Goal: Task Accomplishment & Management: Manage account settings

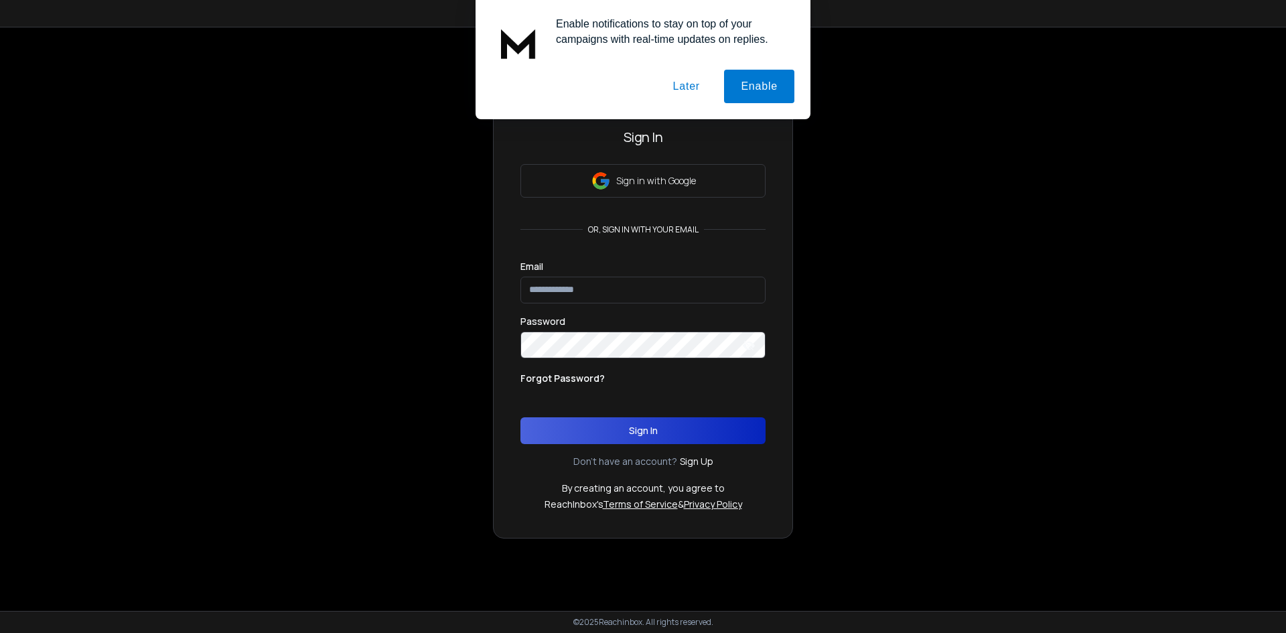
click at [684, 77] on button "Later" at bounding box center [686, 86] width 60 height 33
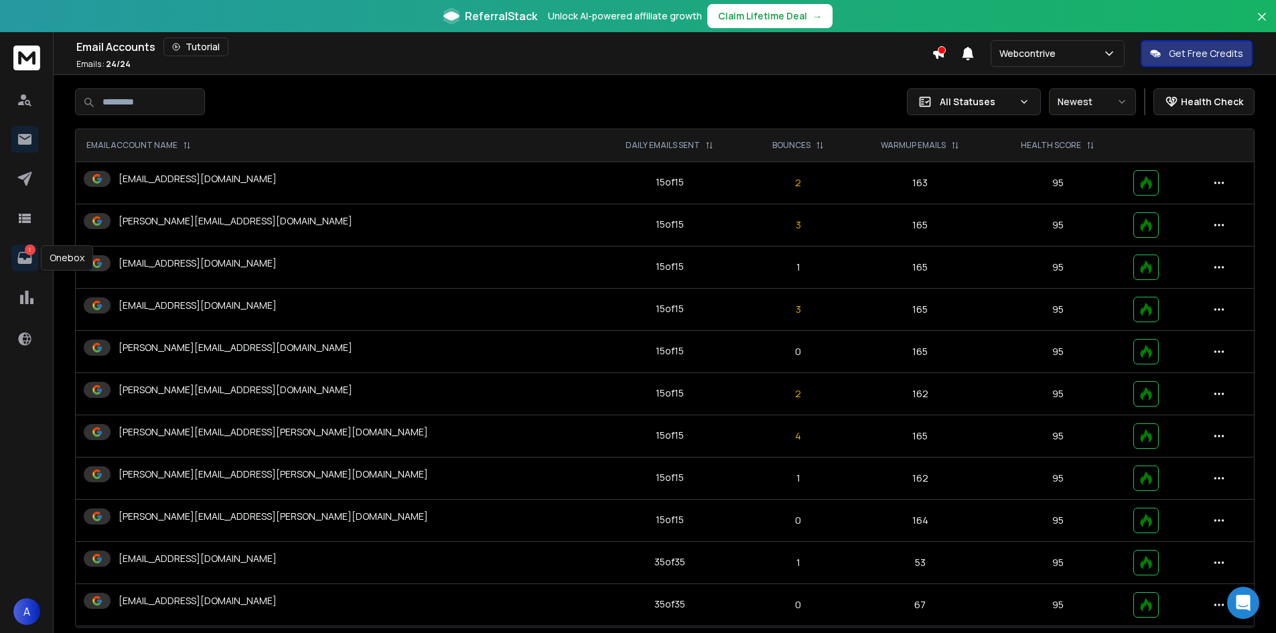
click at [29, 255] on p "1" at bounding box center [30, 249] width 11 height 11
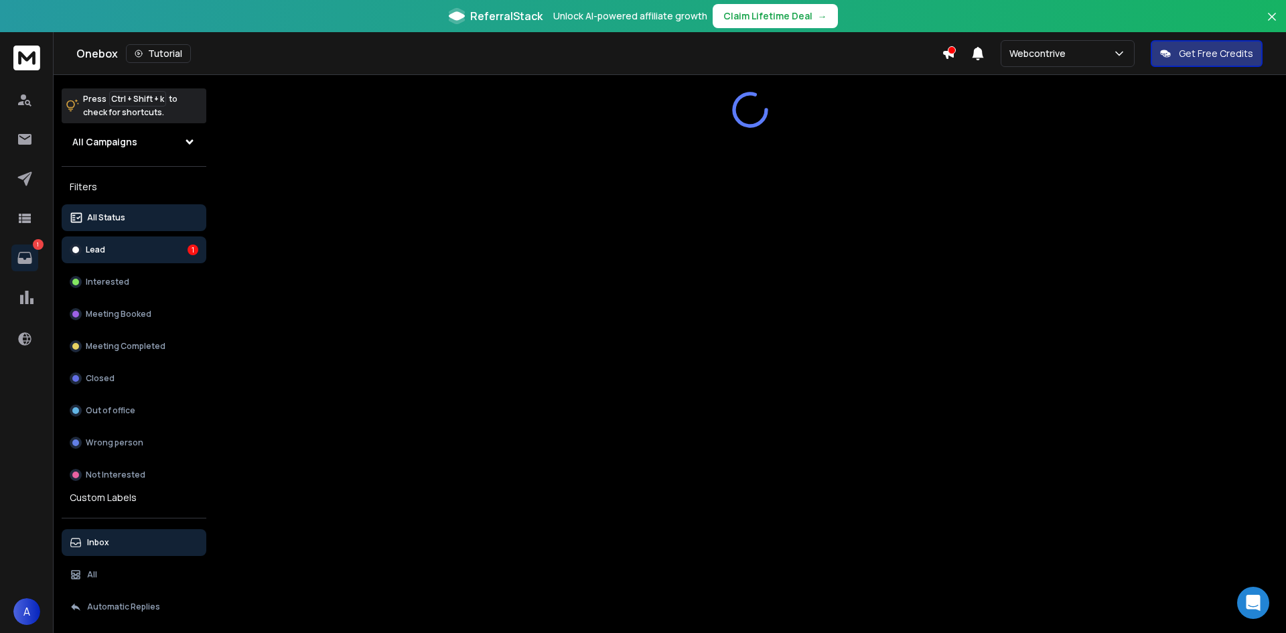
click at [143, 258] on button "Lead 1" at bounding box center [134, 249] width 145 height 27
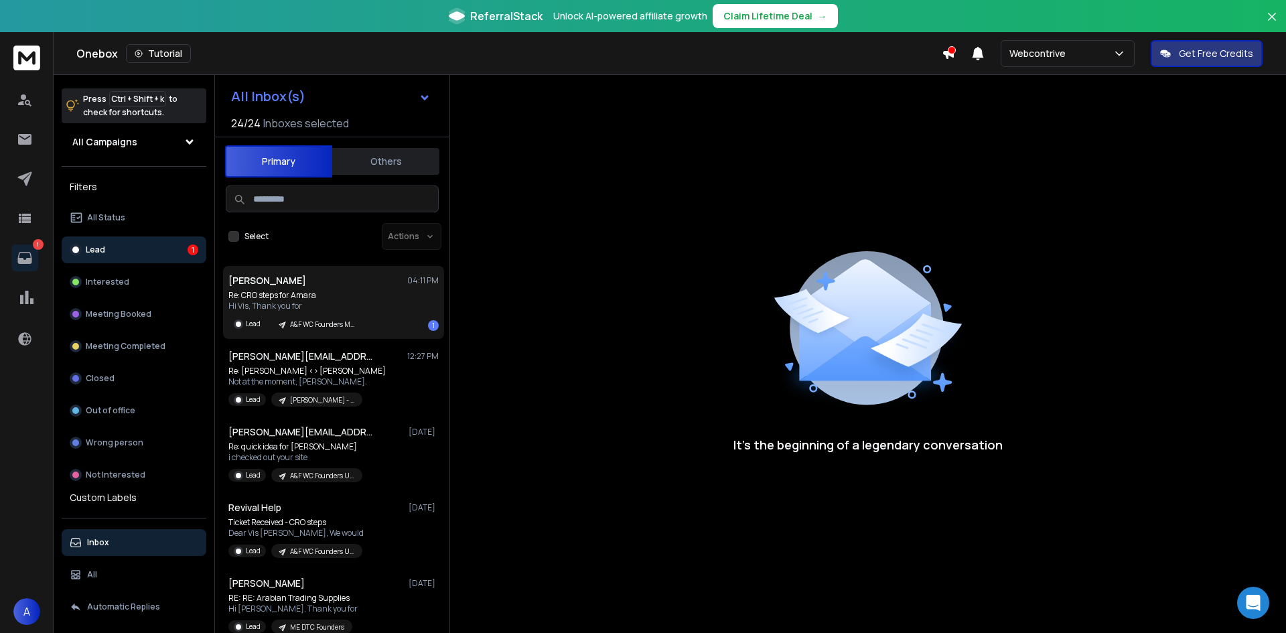
click at [374, 328] on div "Re: CRO steps for Amara Hi Vis, Thank you for Lead A&F WC Founders ME [1-50] 1" at bounding box center [333, 310] width 210 height 41
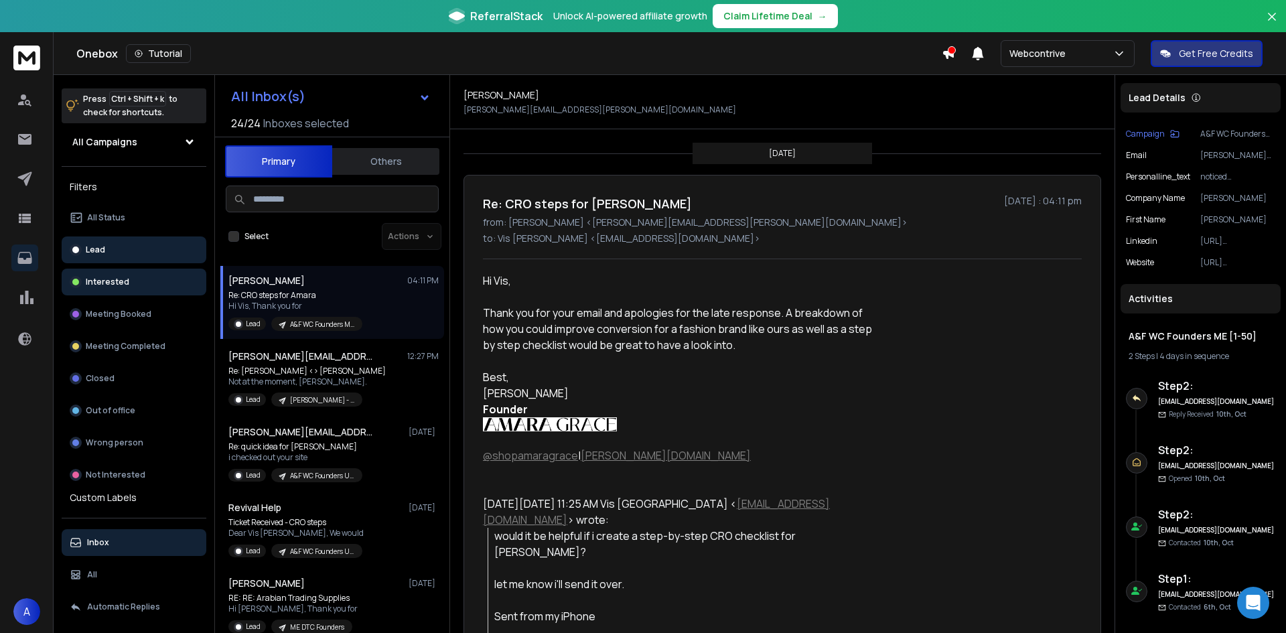
click at [180, 287] on button "Interested" at bounding box center [134, 282] width 145 height 27
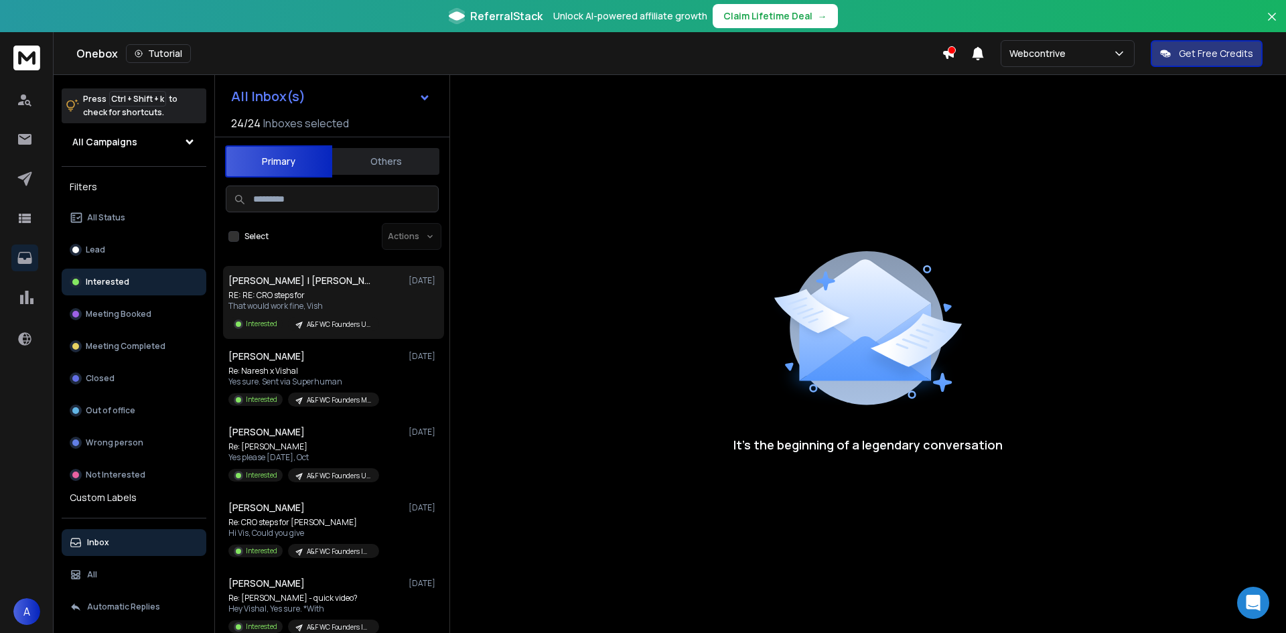
click at [364, 290] on p "RE: RE: CRO steps for" at bounding box center [303, 295] width 151 height 11
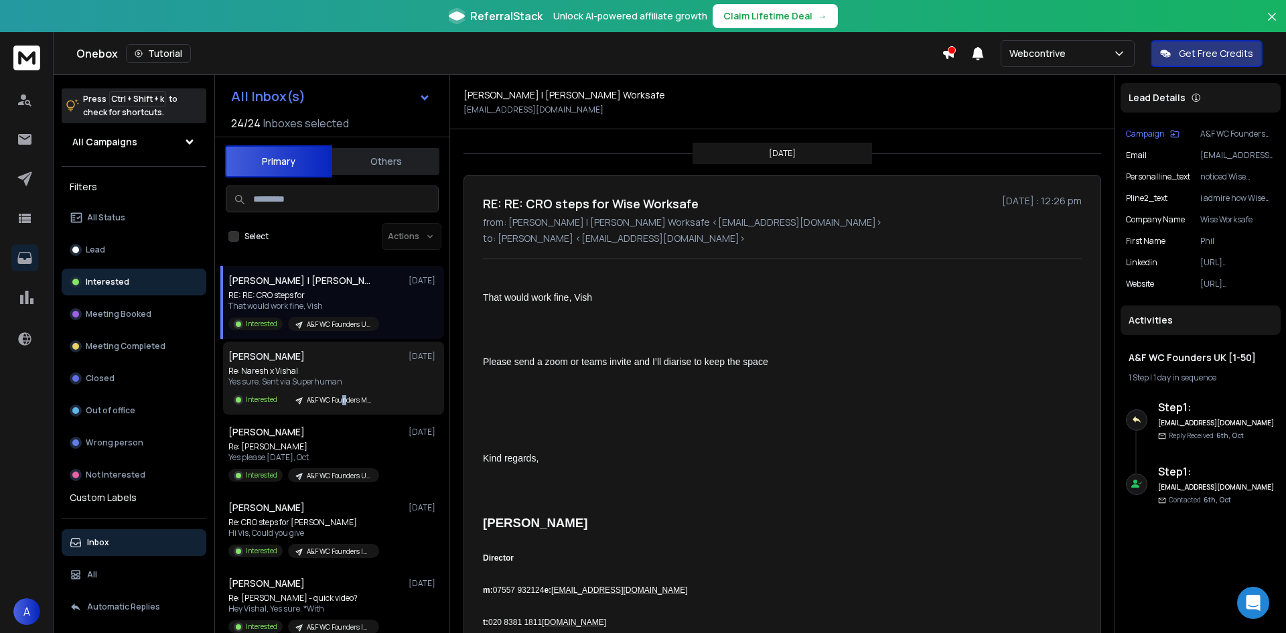
click at [346, 390] on div "Re: Naresh x Vishal Yes sure. Sent via Superhuman Interested A&F WC Founders ME…" at bounding box center [303, 386] width 151 height 41
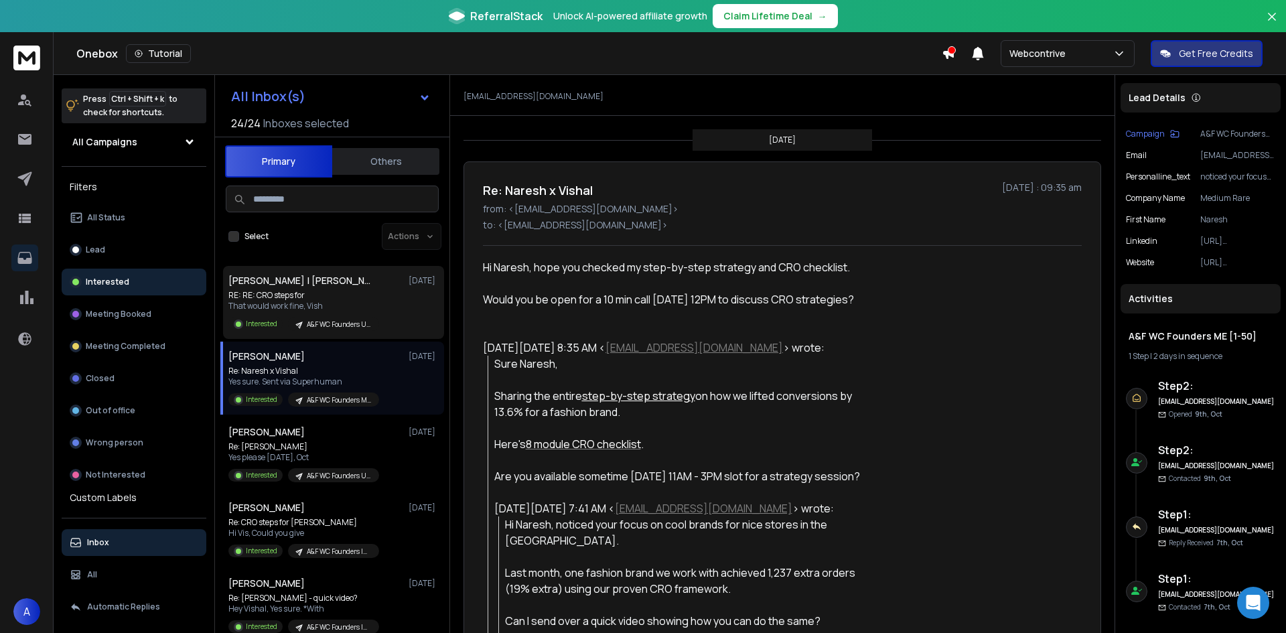
click at [357, 276] on h1 "Phil Mallinson | WISE Worksafe" at bounding box center [301, 280] width 147 height 13
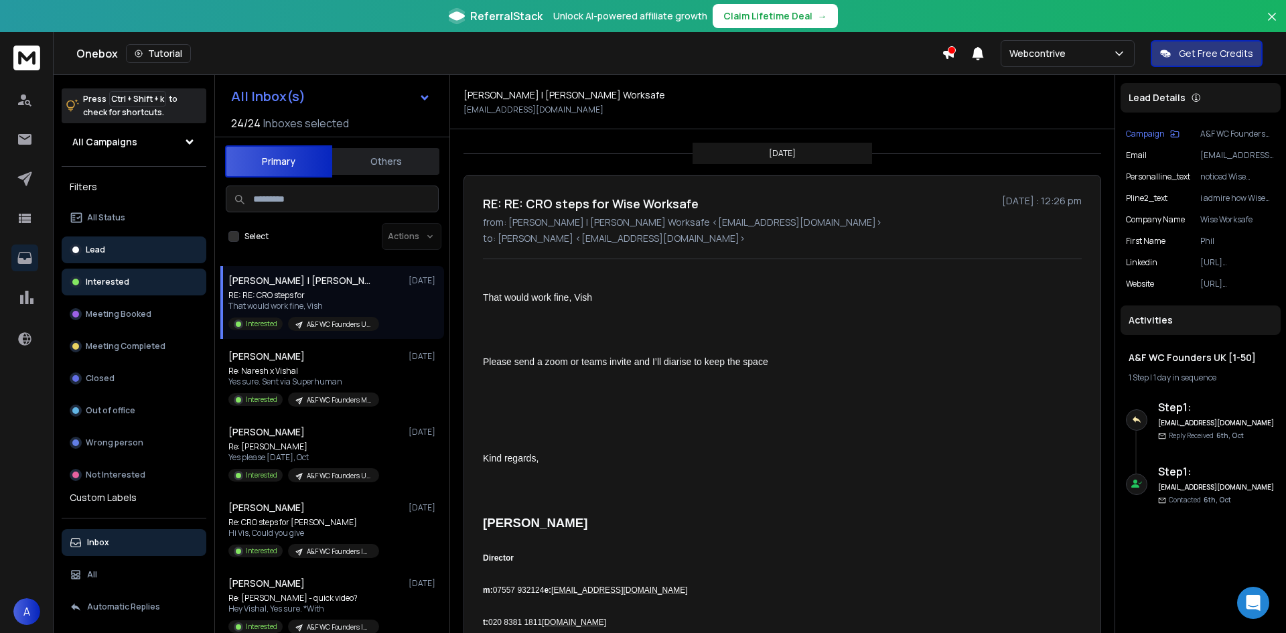
click at [106, 242] on button "Lead" at bounding box center [134, 249] width 145 height 27
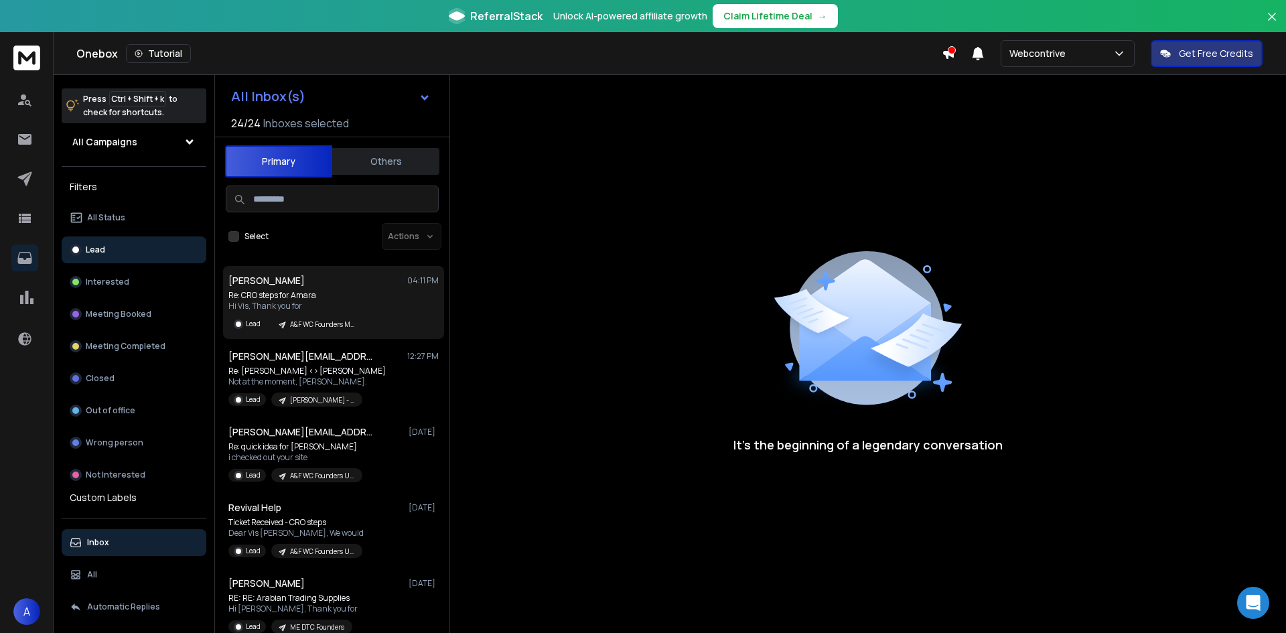
click at [372, 311] on div "Re: CRO steps for Amara Hi Vis, Thank you for Lead A&F WC Founders ME [1-50]" at bounding box center [333, 310] width 210 height 41
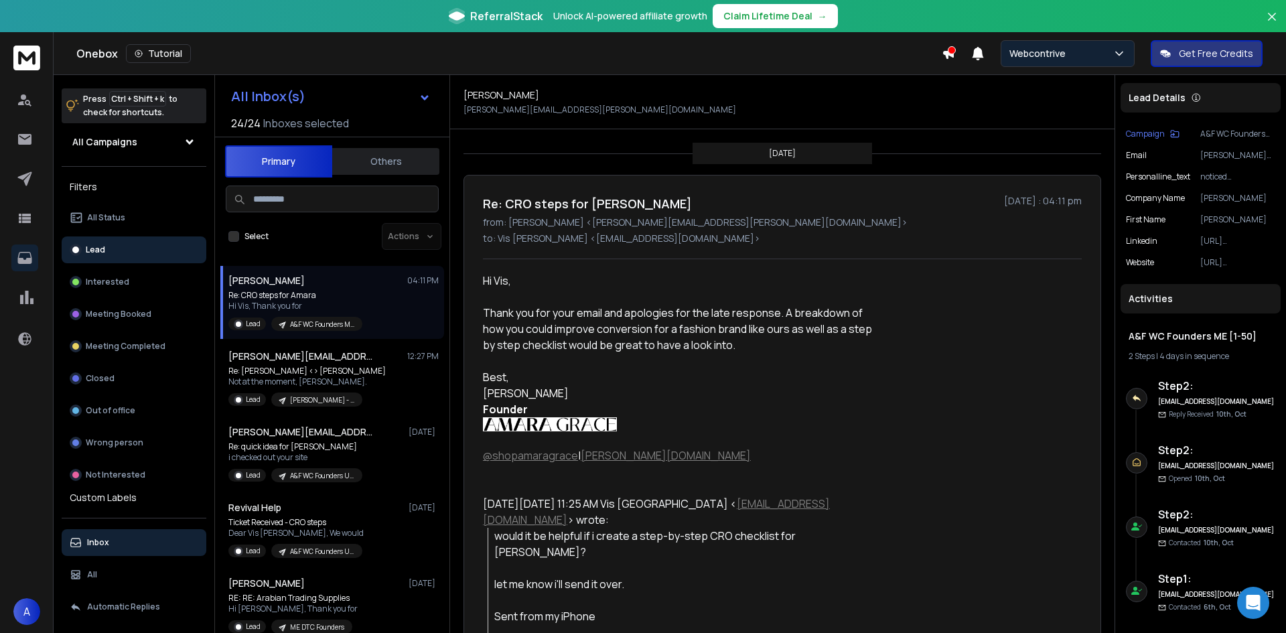
click at [1091, 54] on div "Webcontrive" at bounding box center [1067, 53] width 117 height 13
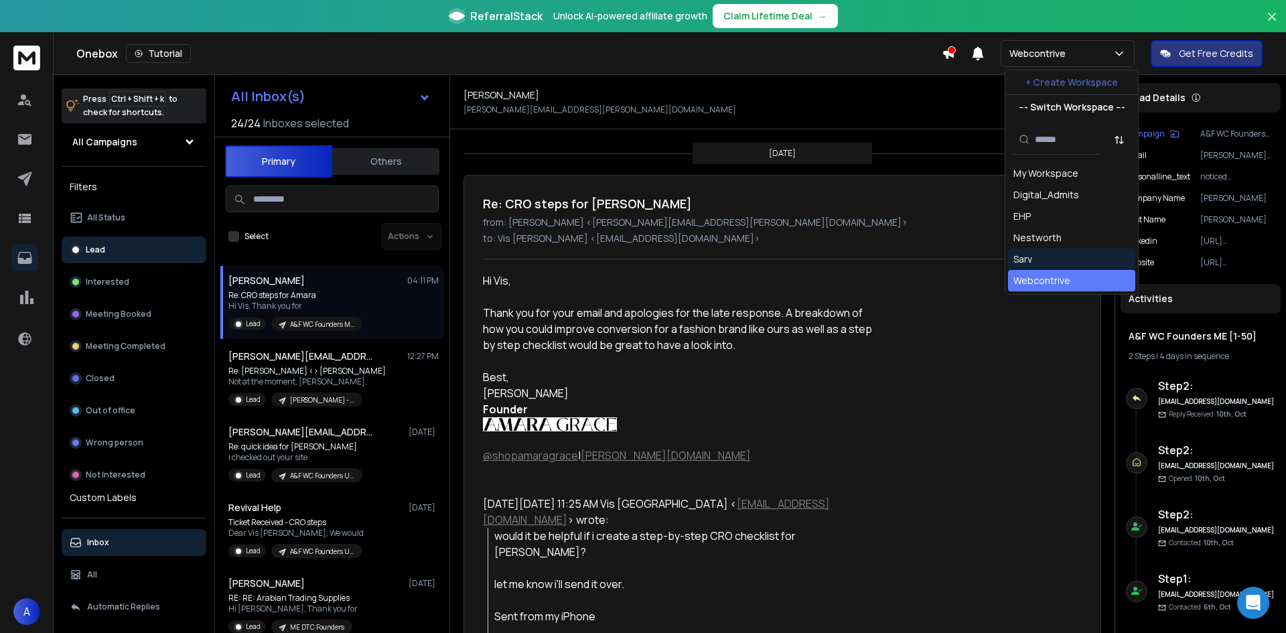
click at [1037, 262] on div "Sarv" at bounding box center [1071, 259] width 127 height 21
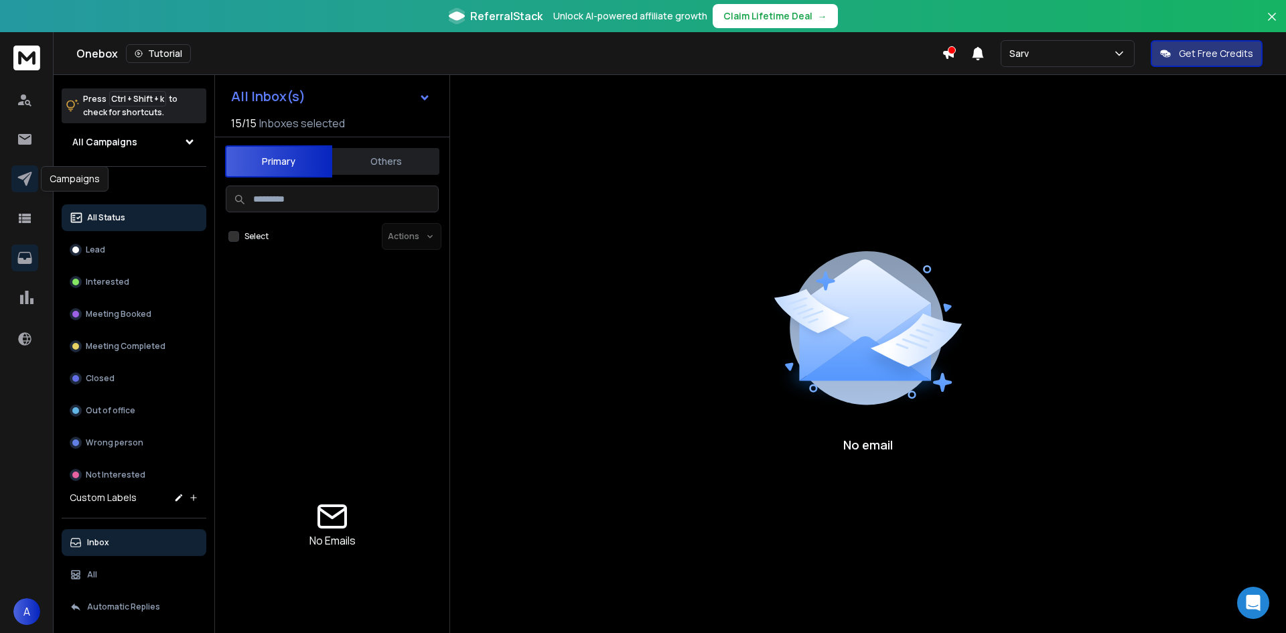
click at [33, 188] on link at bounding box center [24, 178] width 27 height 27
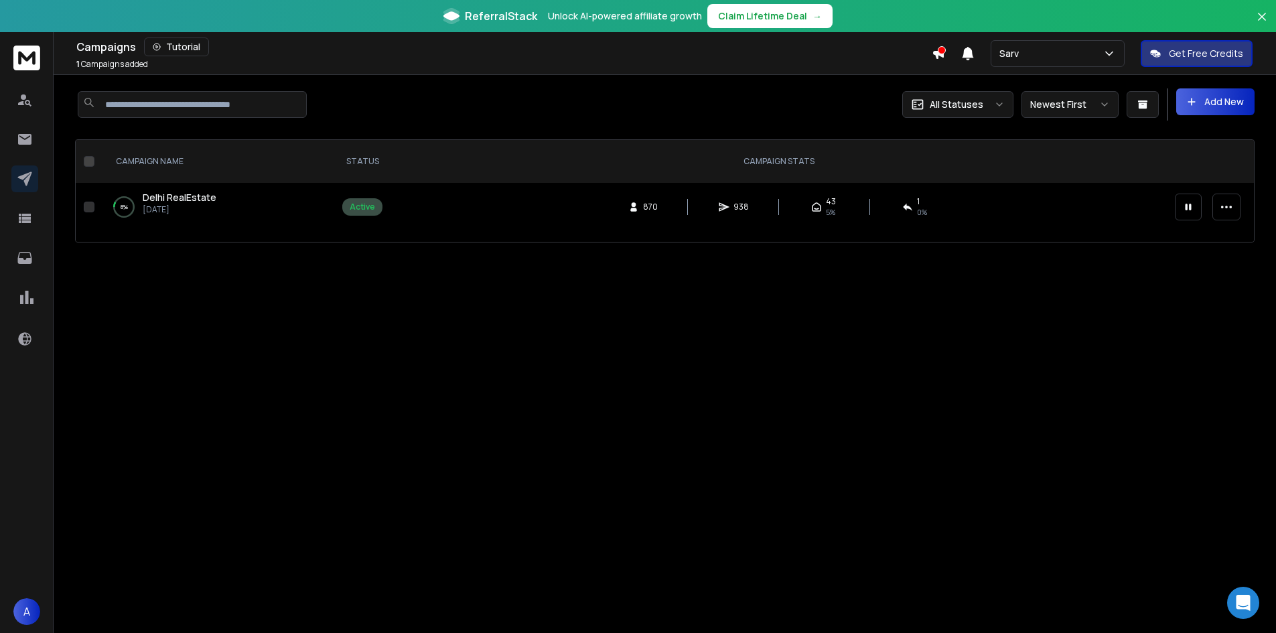
click at [551, 220] on td "870 938 43 5 % 1 0 %" at bounding box center [779, 207] width 776 height 48
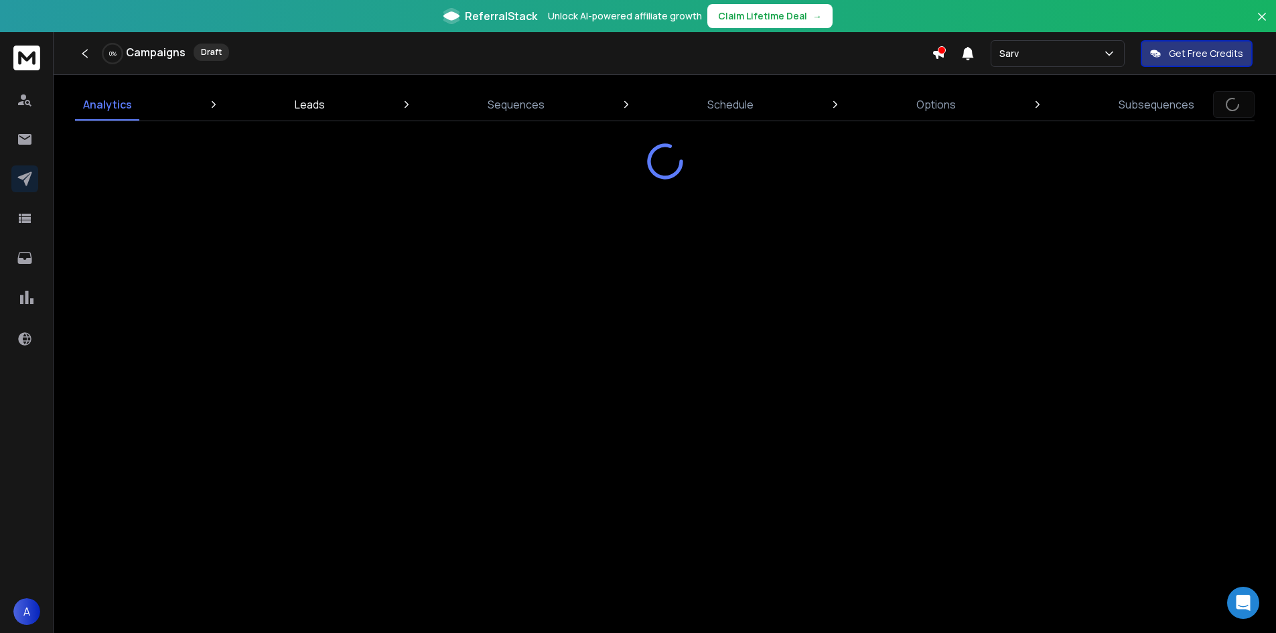
click at [318, 115] on link "Leads" at bounding box center [310, 104] width 46 height 32
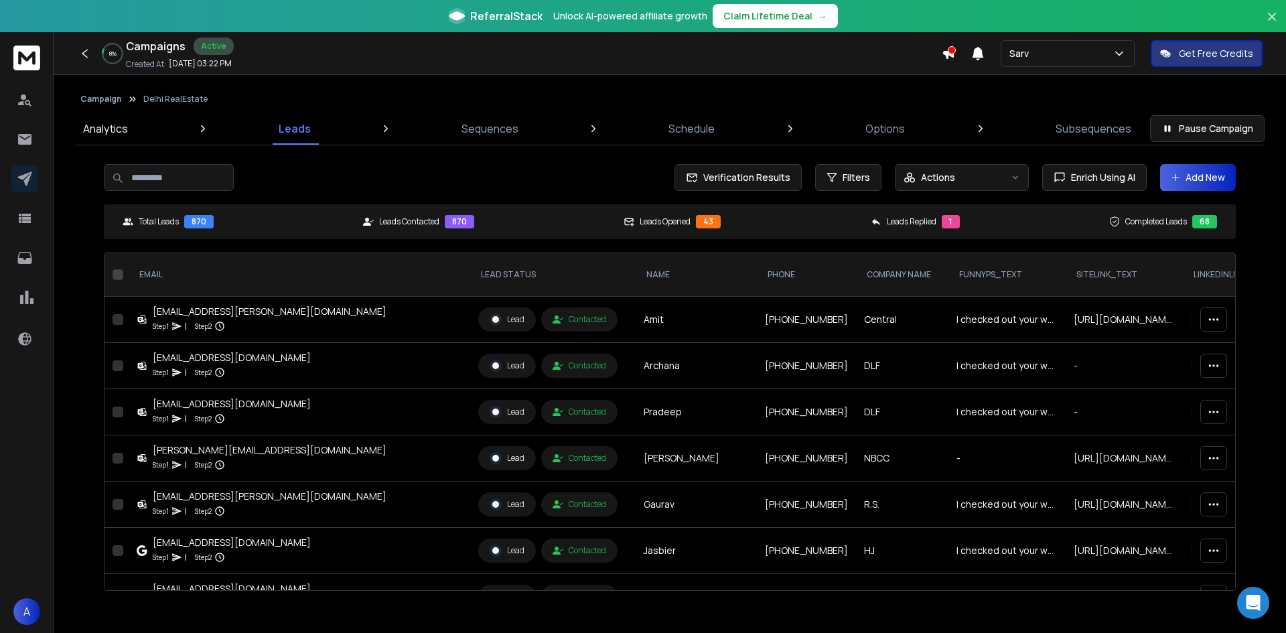
click at [111, 137] on link "Analytics" at bounding box center [105, 129] width 61 height 32
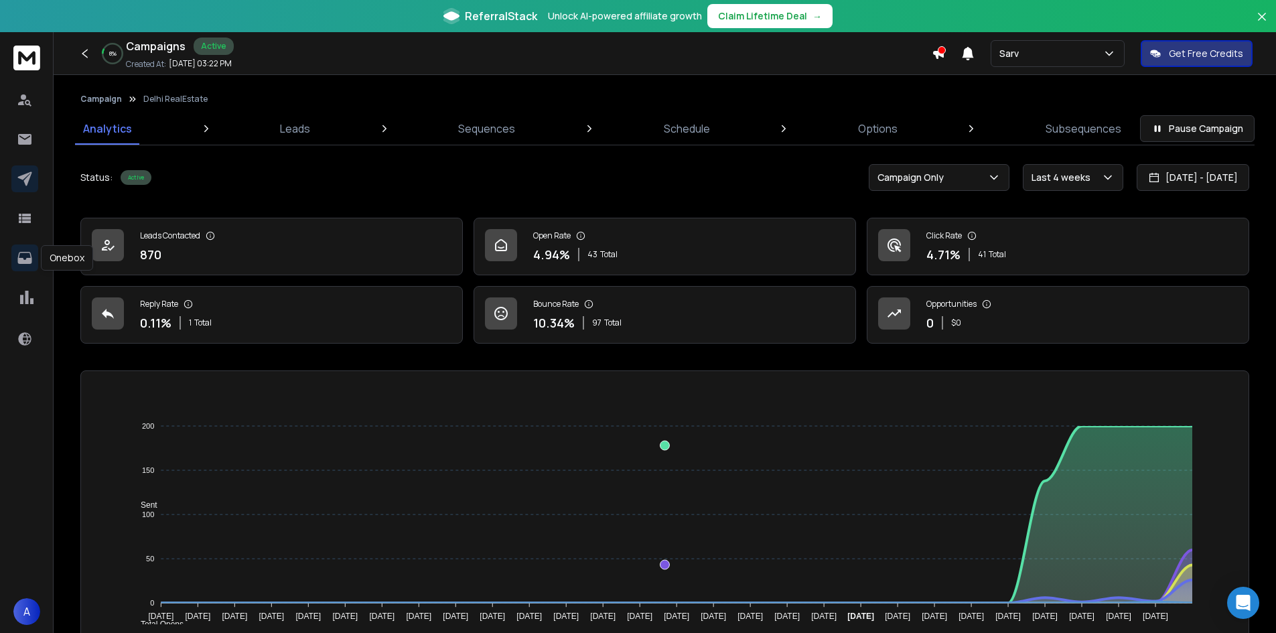
click at [23, 255] on icon at bounding box center [25, 258] width 16 height 16
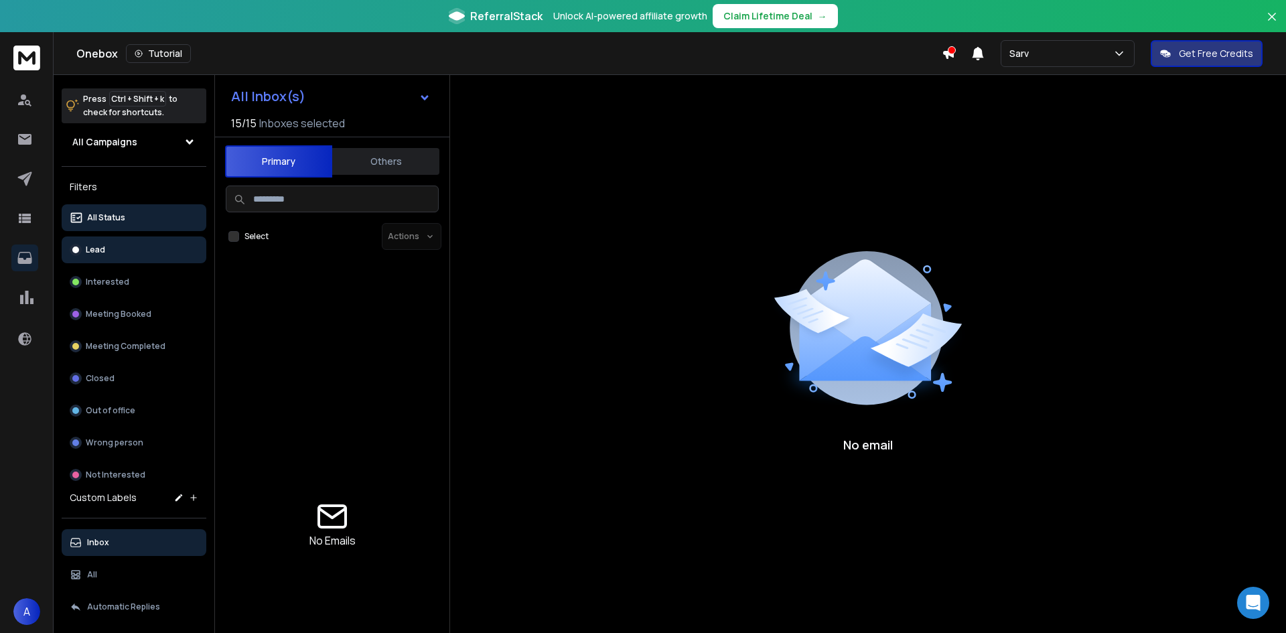
click at [122, 249] on button "Lead" at bounding box center [134, 249] width 145 height 27
click at [28, 182] on icon at bounding box center [24, 179] width 14 height 14
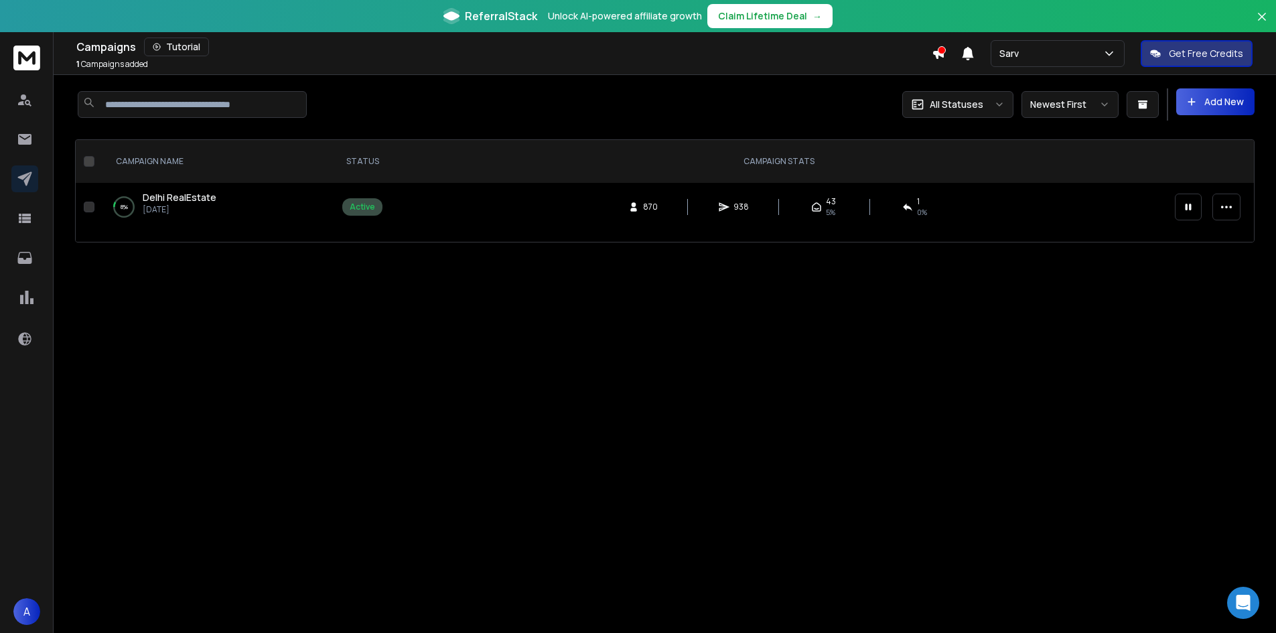
click at [205, 225] on td "8 % Delhi RealEstate 9 days ago" at bounding box center [217, 207] width 234 height 48
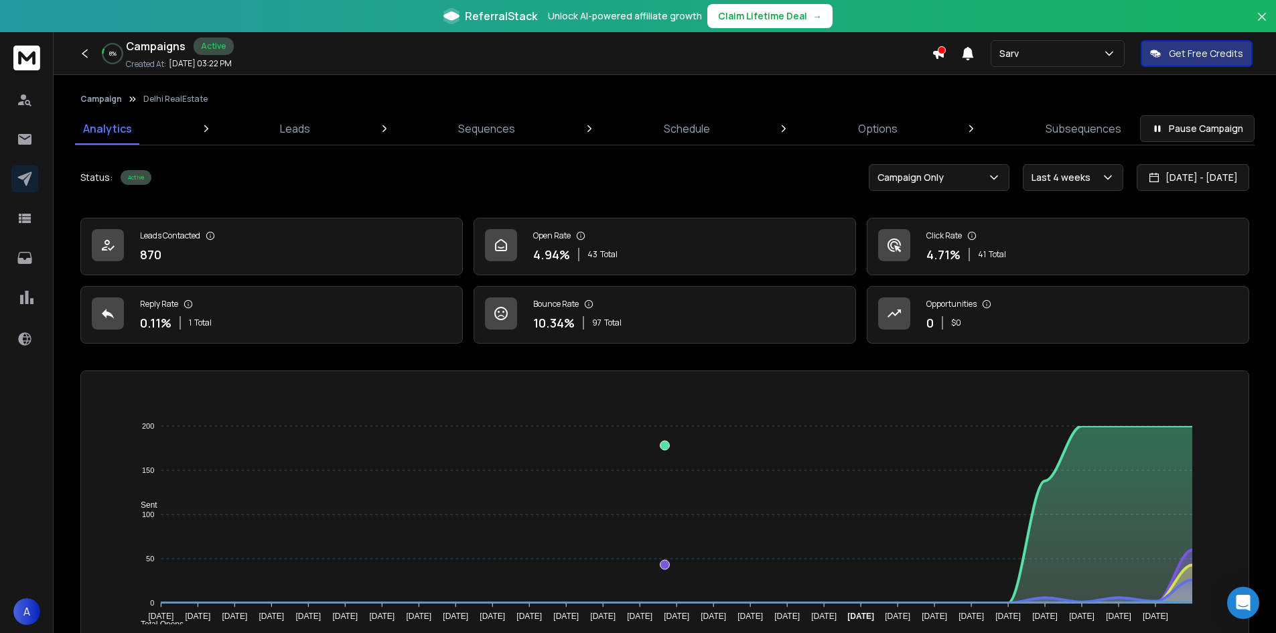
click at [200, 314] on div "0.11 % 1 Total" at bounding box center [176, 322] width 72 height 19
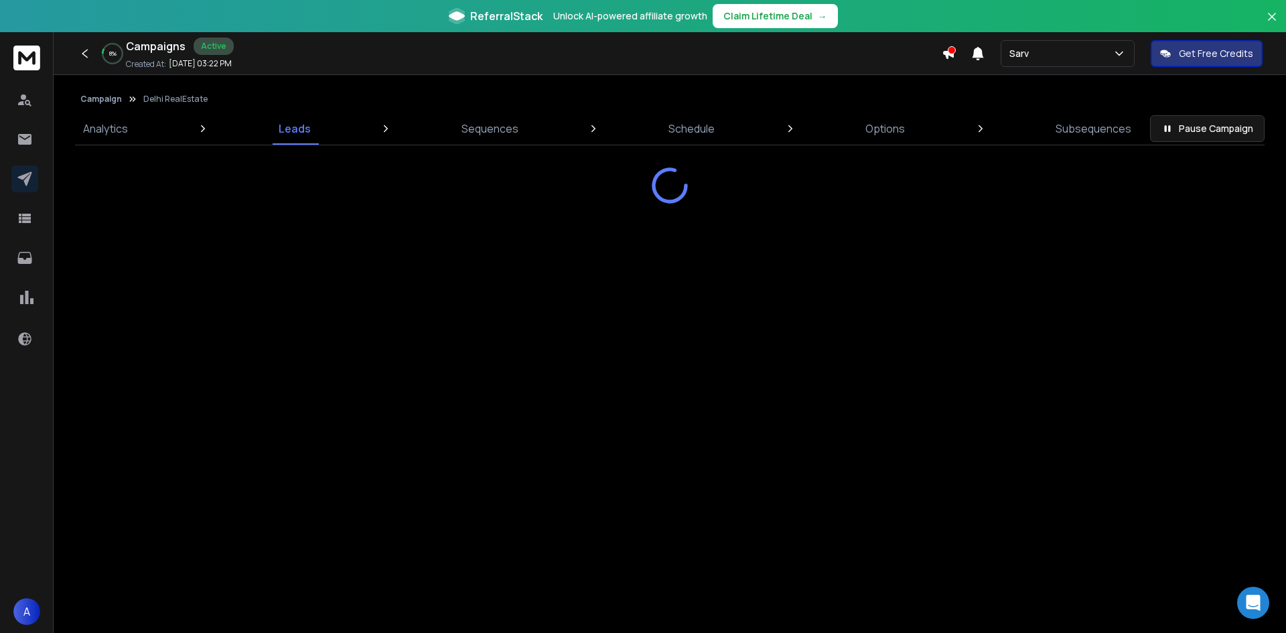
click at [200, 314] on div "ReferralStack Unlock AI-powered affiliate growth Lifetime Deals available! Clai…" at bounding box center [643, 316] width 1286 height 633
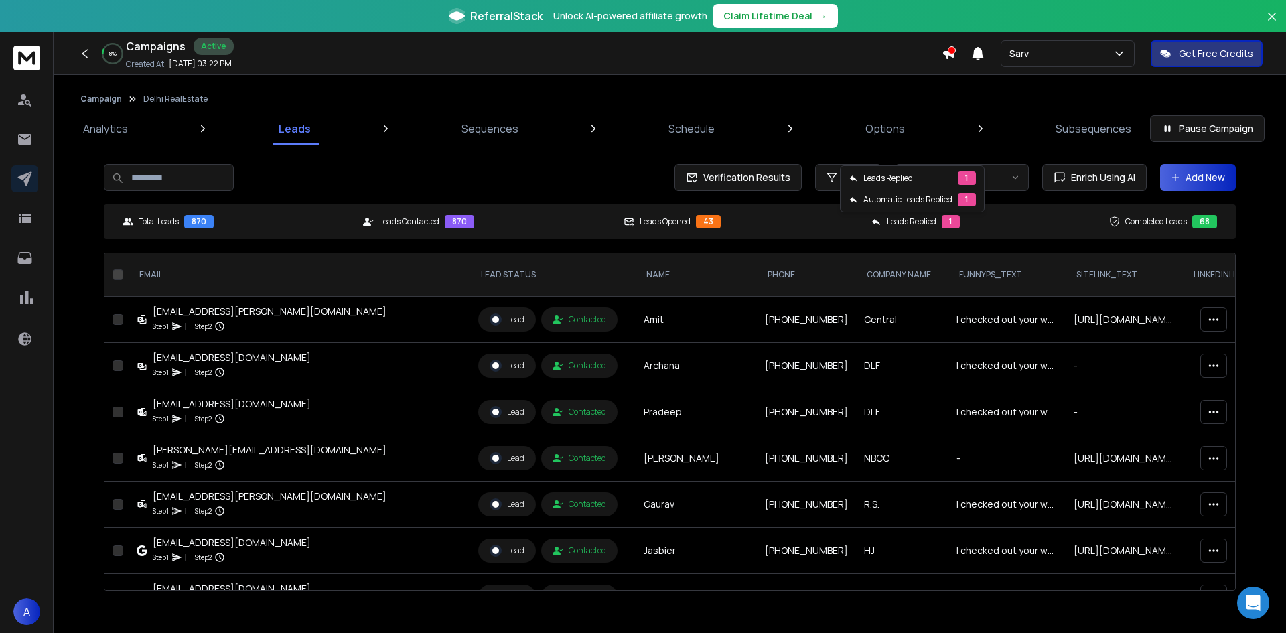
click at [955, 219] on div "1" at bounding box center [951, 221] width 18 height 13
click at [967, 184] on div "Actions" at bounding box center [955, 177] width 102 height 13
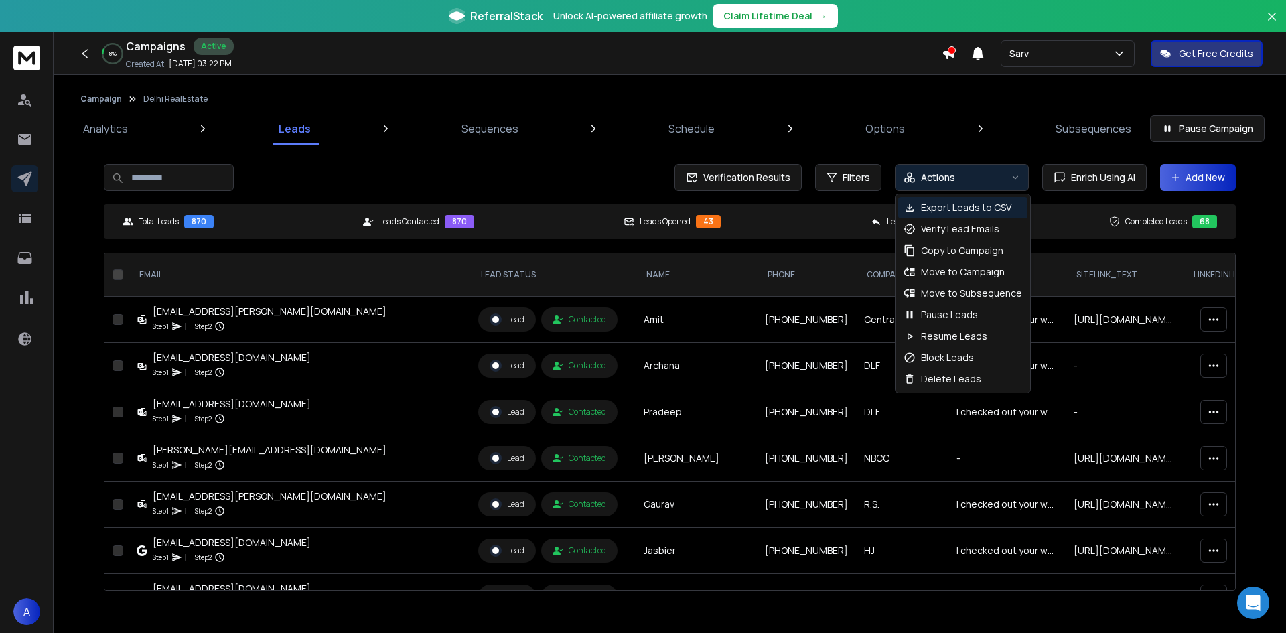
click at [968, 184] on div "Actions" at bounding box center [955, 177] width 102 height 13
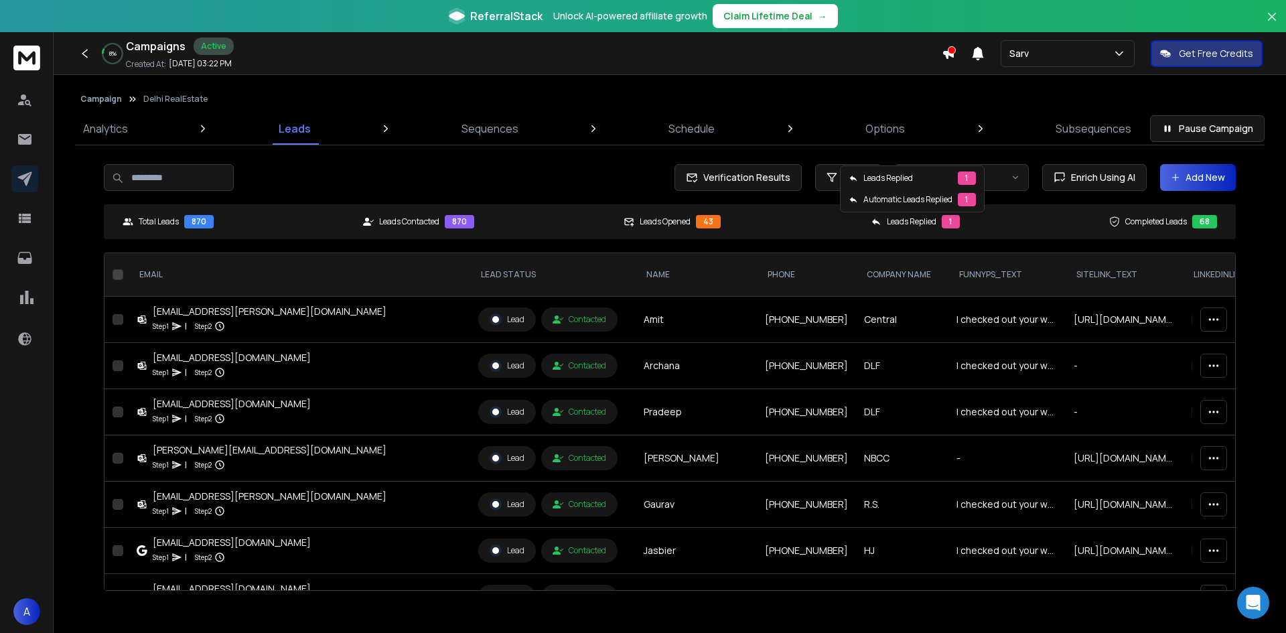
click at [967, 182] on div "1" at bounding box center [967, 177] width 18 height 13
click at [510, 119] on link "Sequences" at bounding box center [489, 129] width 73 height 32
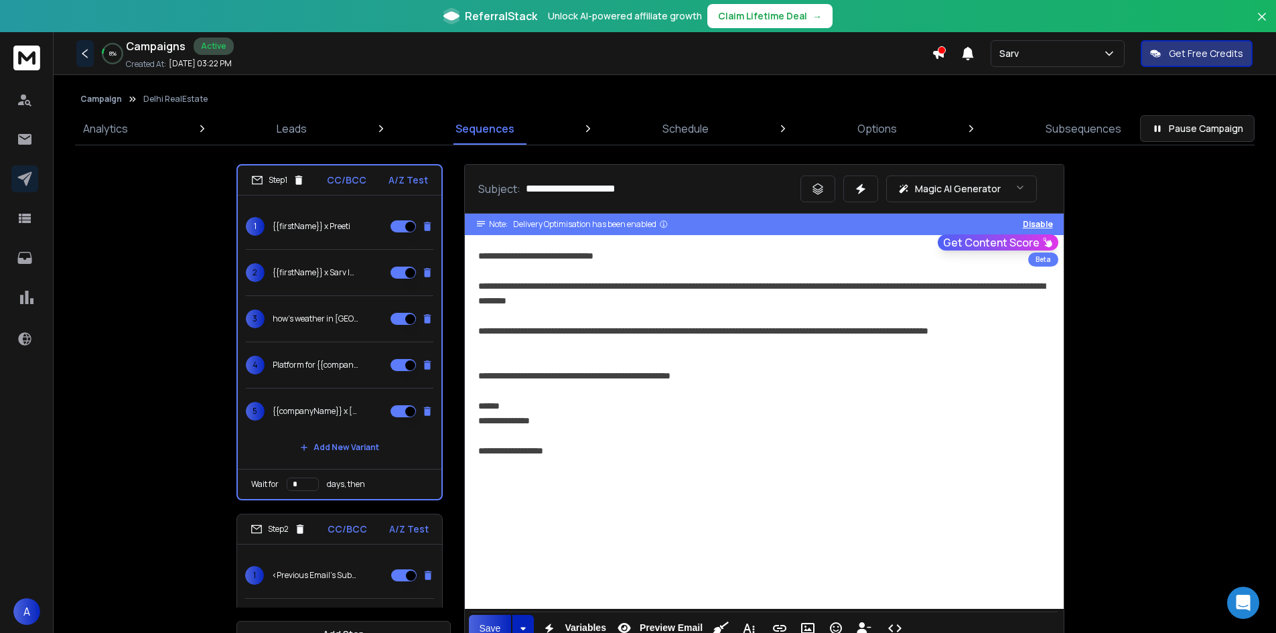
click at [92, 52] on button at bounding box center [84, 53] width 17 height 27
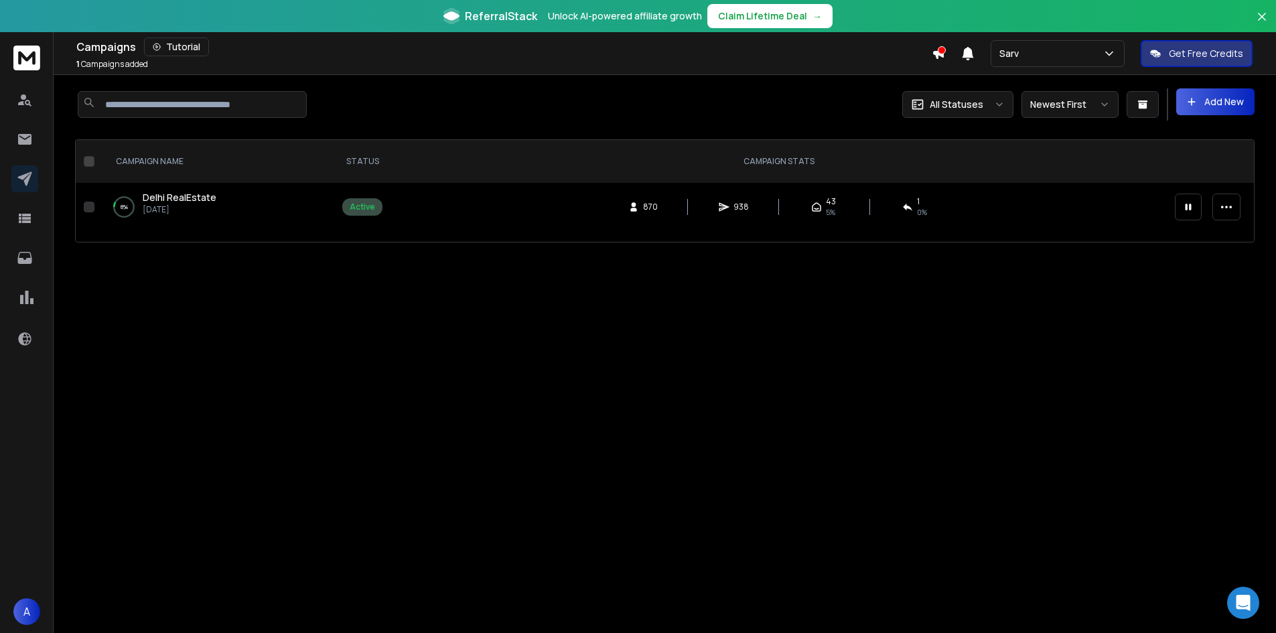
click at [322, 199] on td "8 % Delhi RealEstate 9 days ago" at bounding box center [217, 207] width 234 height 48
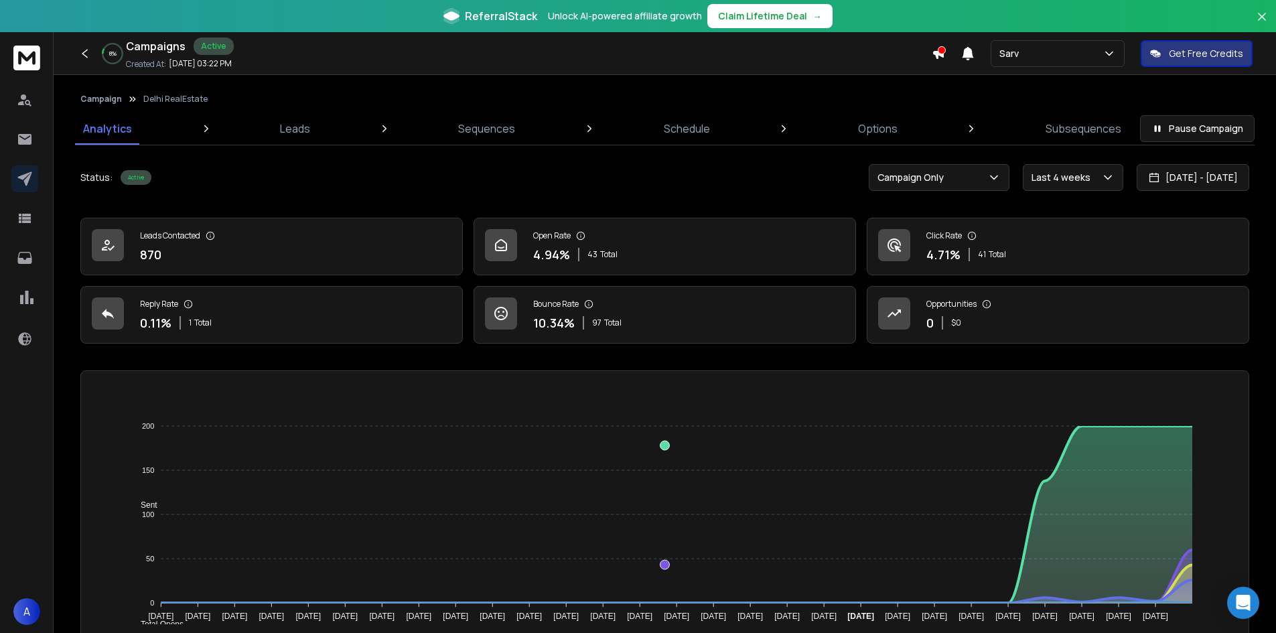
click at [194, 317] on div "0.11 % 1 Total" at bounding box center [176, 322] width 72 height 19
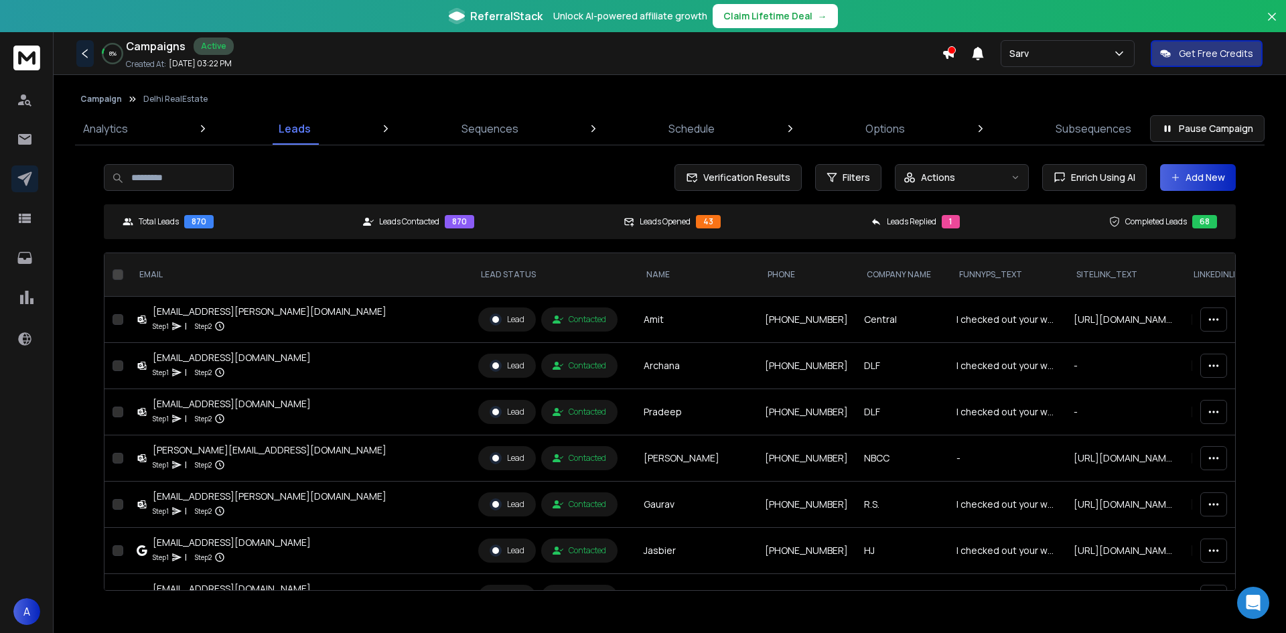
click at [82, 58] on icon at bounding box center [85, 54] width 12 height 12
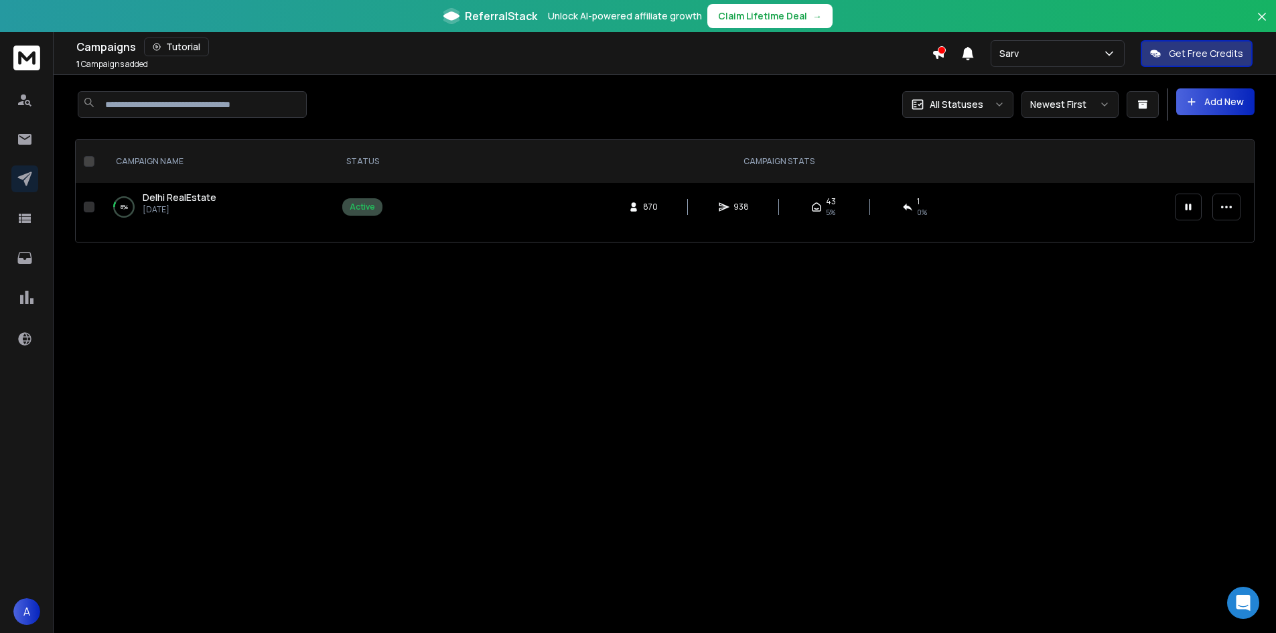
click at [694, 216] on div "870 938 43 5 % 1 0 %" at bounding box center [779, 206] width 335 height 21
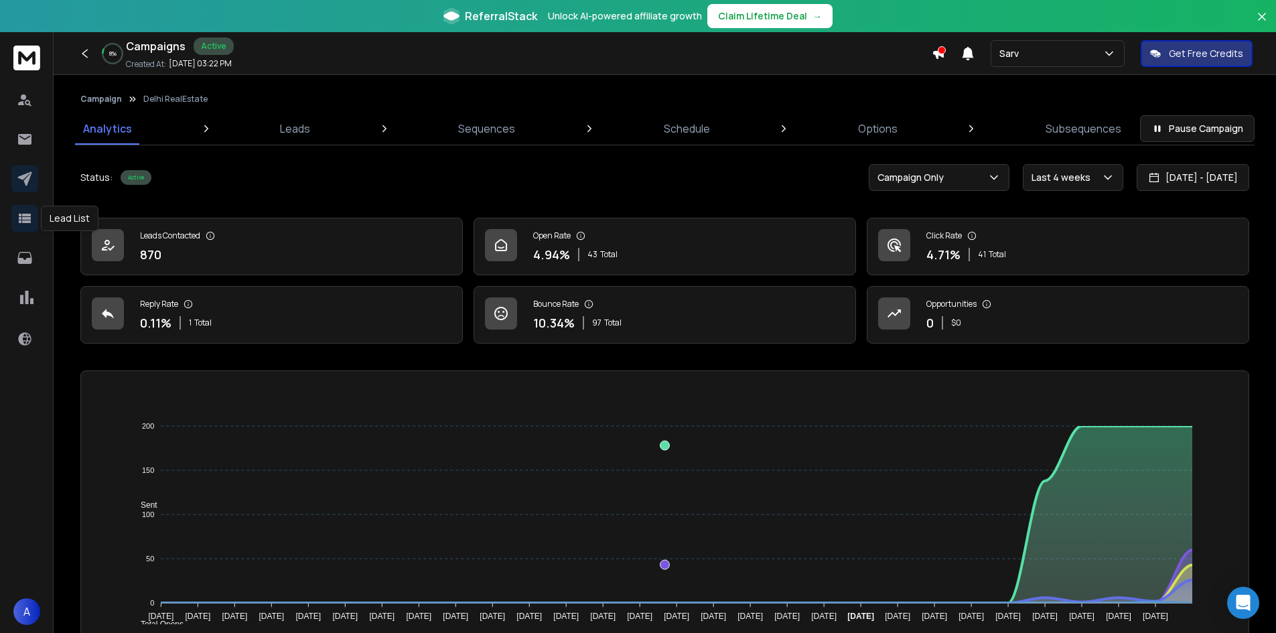
click at [27, 226] on link at bounding box center [24, 218] width 27 height 27
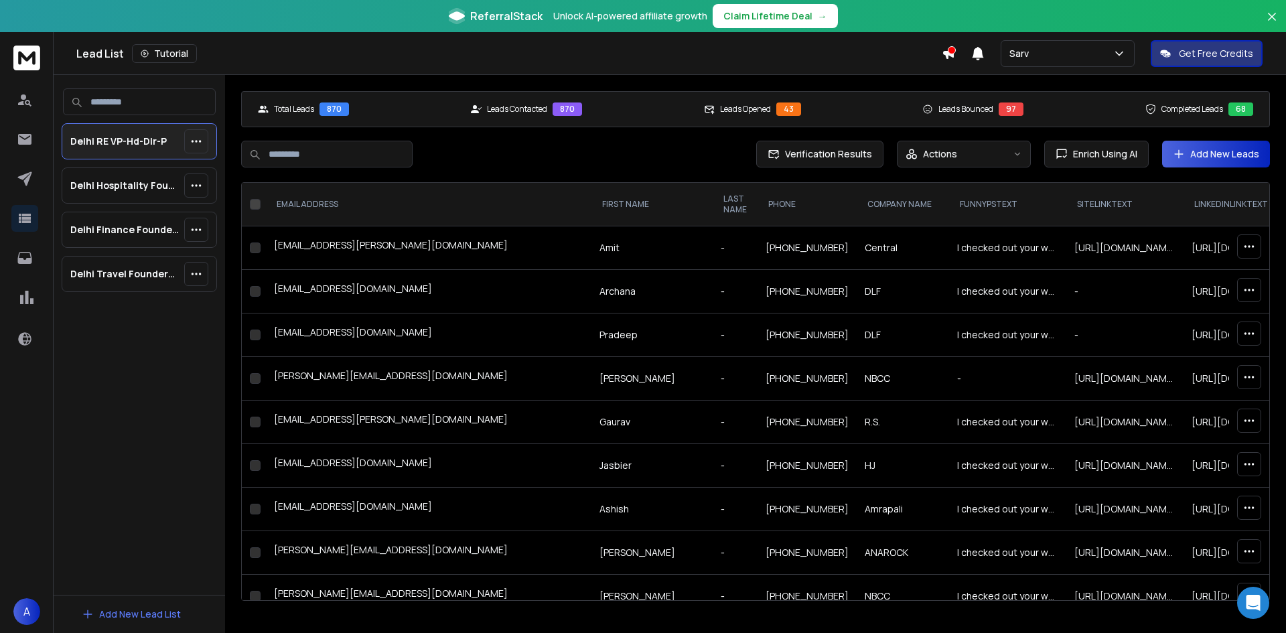
click at [801, 111] on div "43" at bounding box center [788, 108] width 25 height 13
click at [929, 154] on p "Actions" at bounding box center [940, 153] width 34 height 13
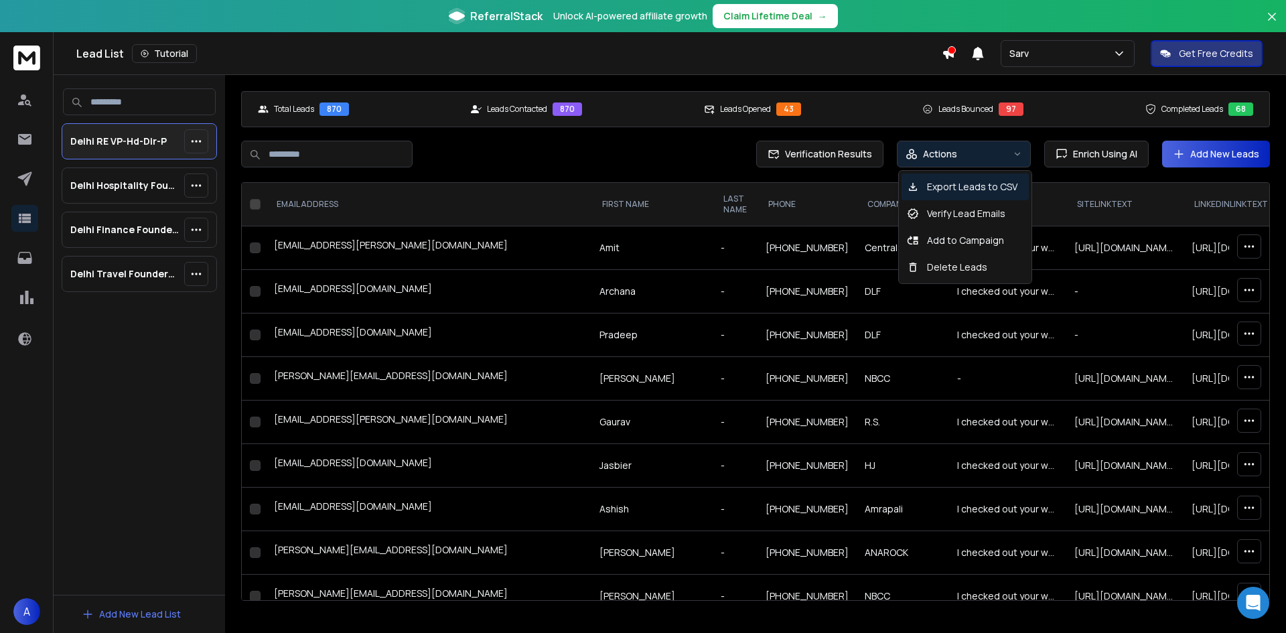
click at [962, 159] on div "Actions" at bounding box center [957, 153] width 102 height 13
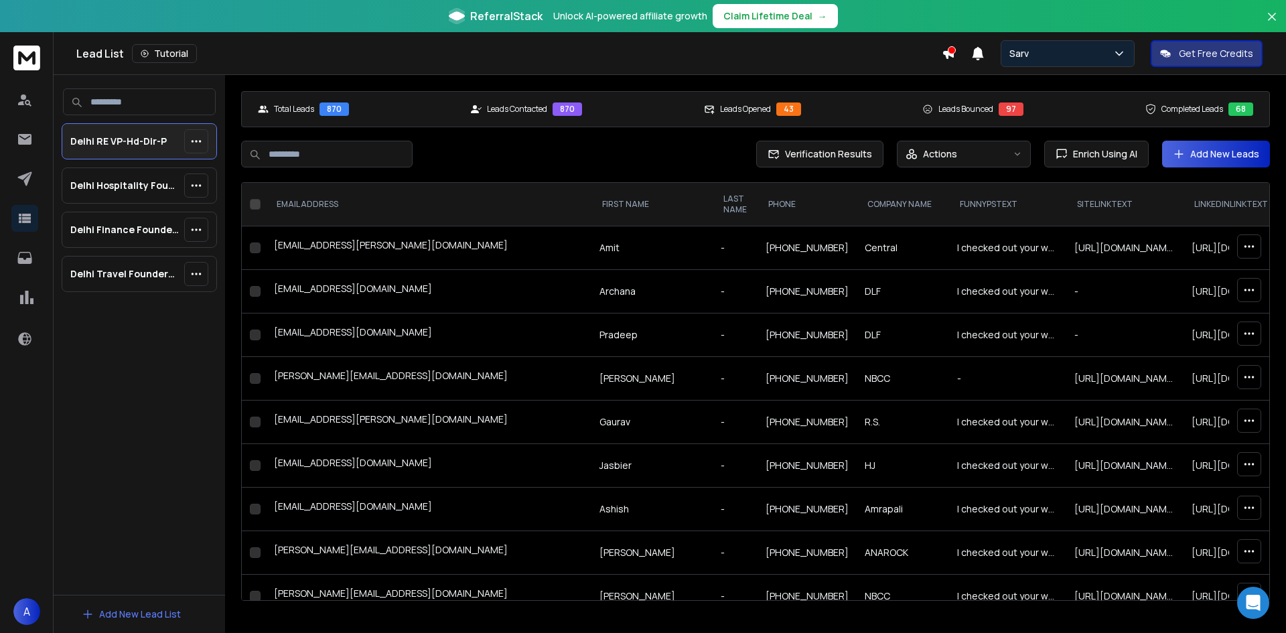
click at [1065, 64] on button "Sarv" at bounding box center [1068, 53] width 134 height 27
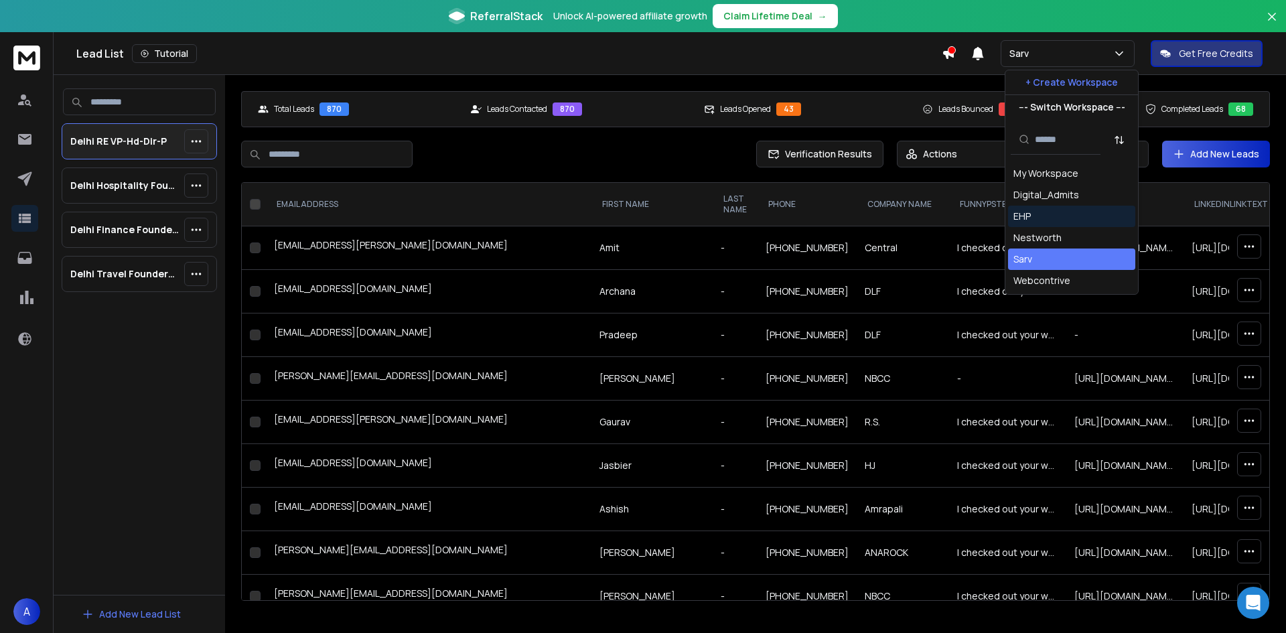
click at [1066, 215] on div "EHP" at bounding box center [1071, 216] width 127 height 21
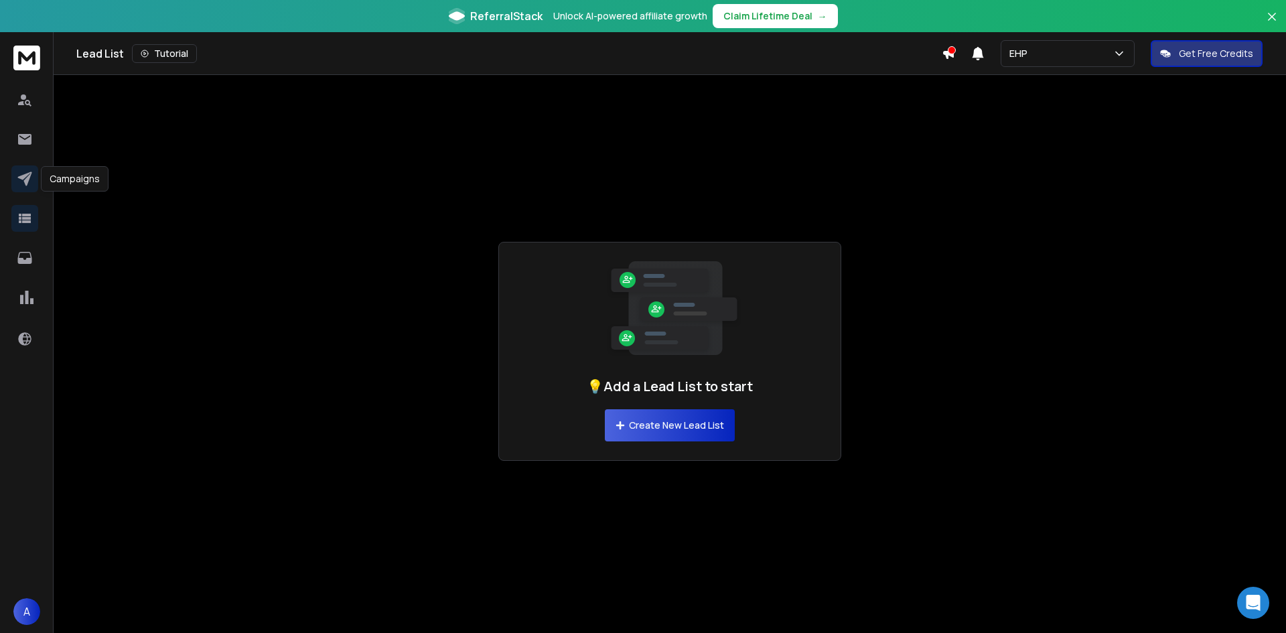
click at [17, 178] on icon at bounding box center [25, 179] width 16 height 16
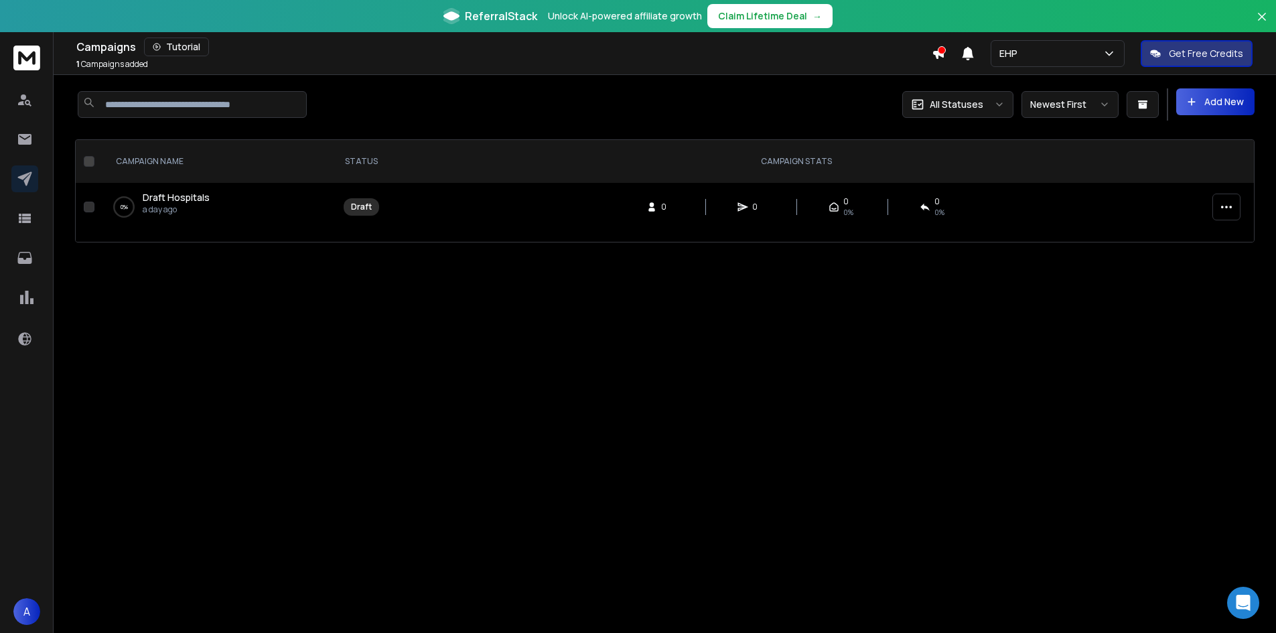
click at [417, 214] on div "0 0 0 0% 0 0%" at bounding box center [797, 206] width 800 height 21
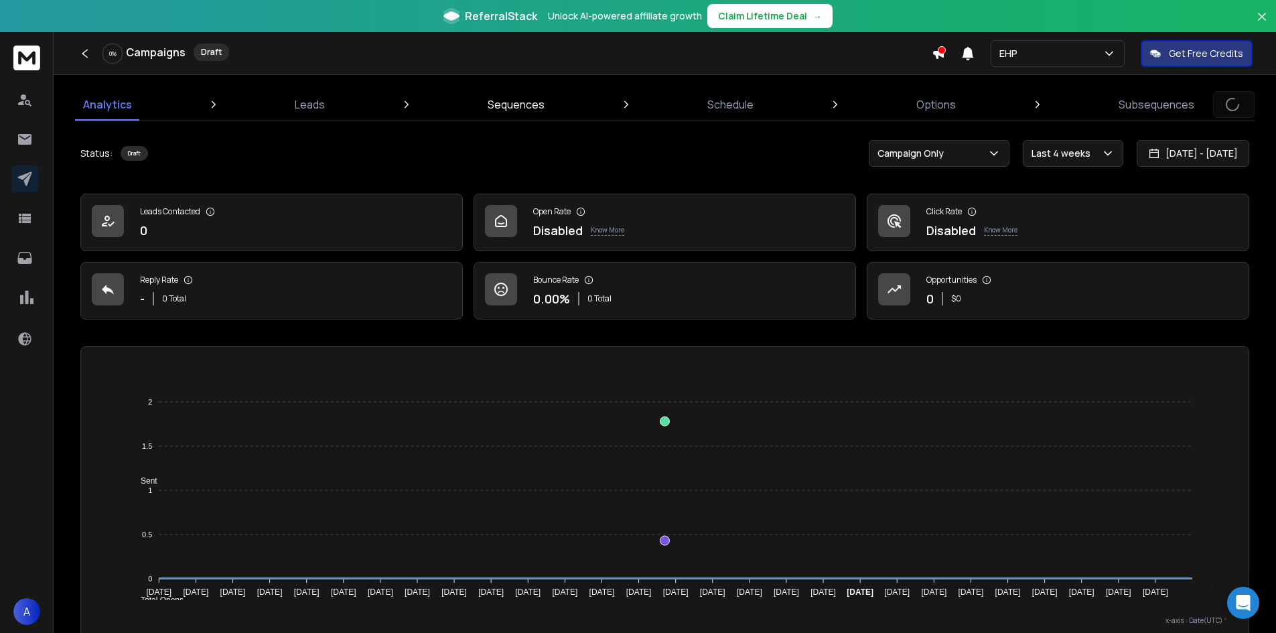
click at [531, 99] on p "Sequences" at bounding box center [516, 104] width 57 height 16
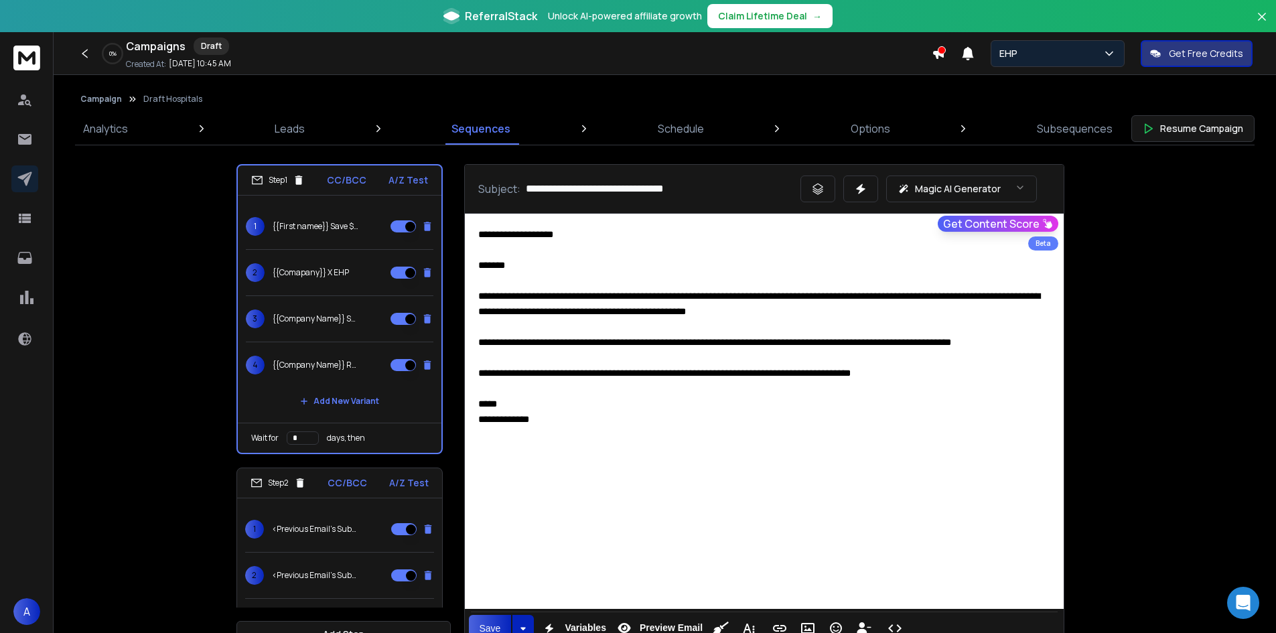
click at [1097, 54] on div "EHP" at bounding box center [1057, 53] width 117 height 13
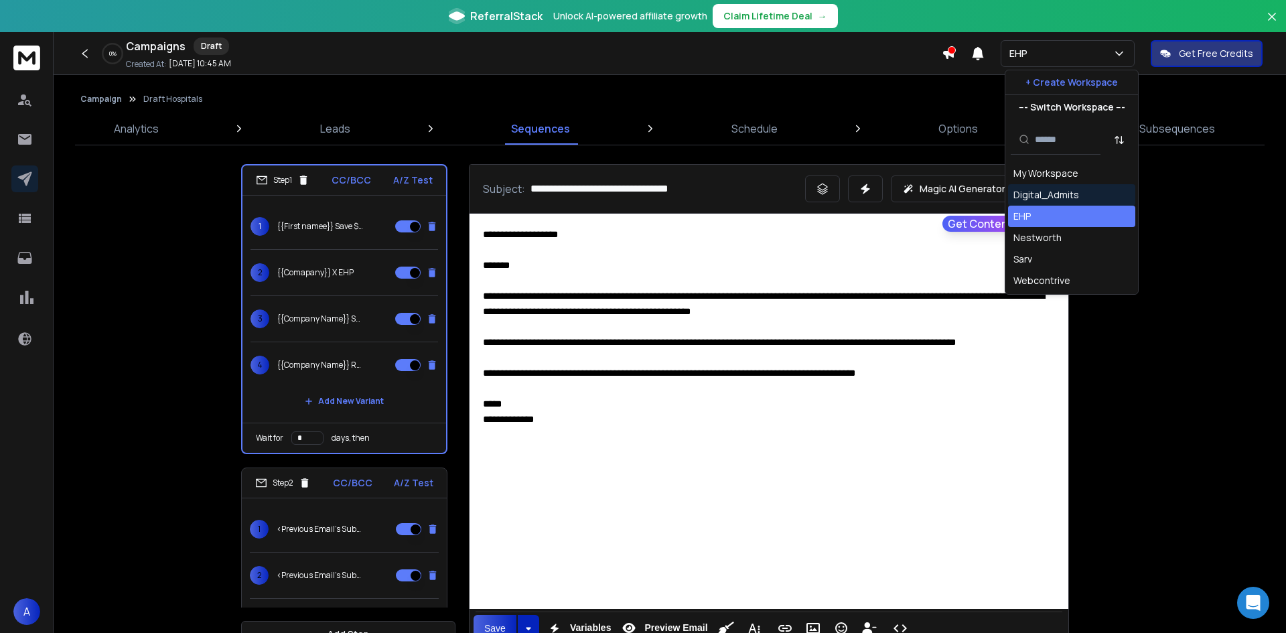
click at [1058, 198] on div "Digital_Admits" at bounding box center [1046, 194] width 66 height 13
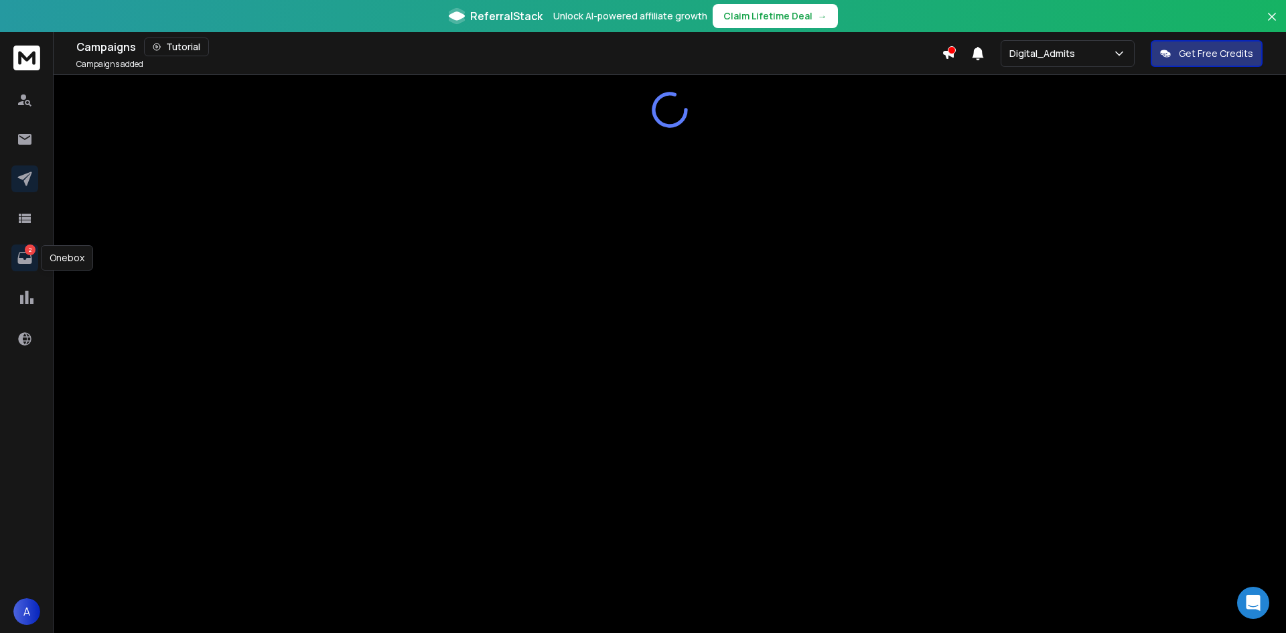
click at [31, 262] on icon at bounding box center [24, 258] width 14 height 12
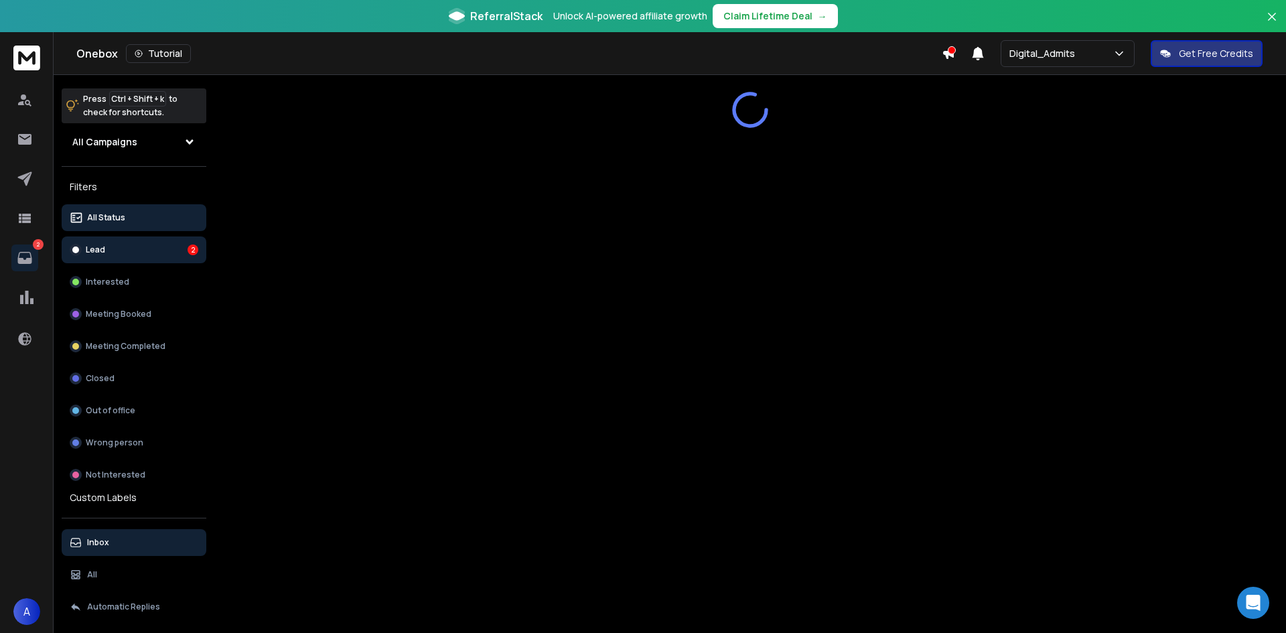
click at [150, 253] on button "Lead 2" at bounding box center [134, 249] width 145 height 27
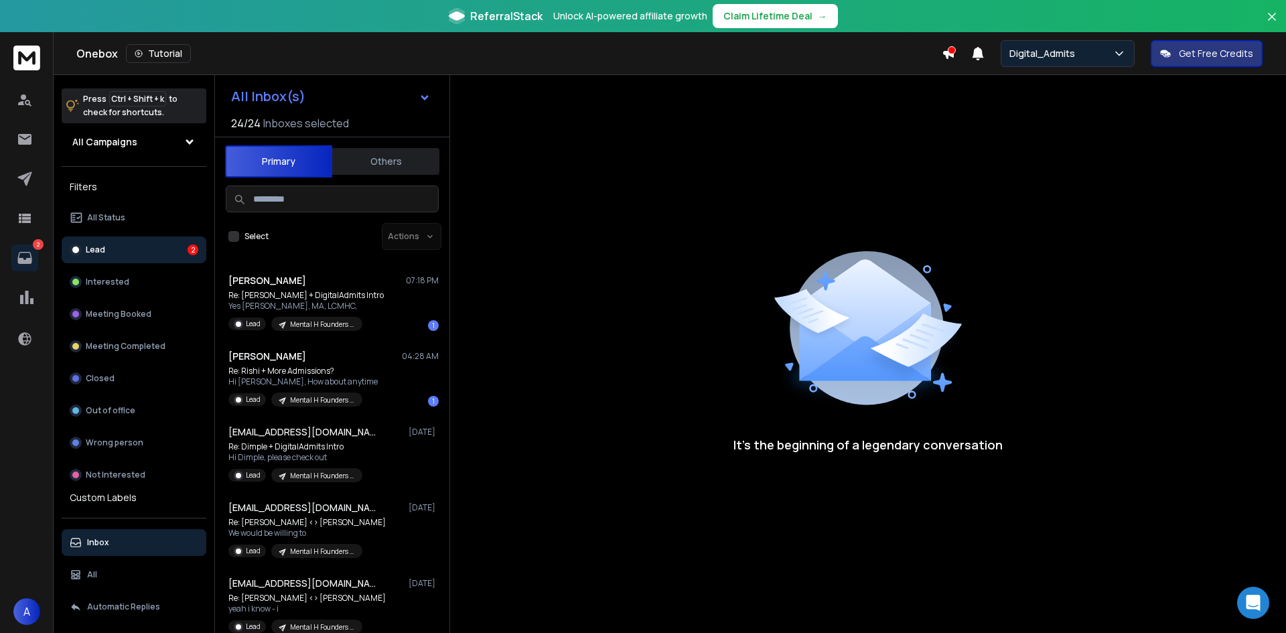
drag, startPoint x: 1058, startPoint y: 55, endPoint x: 1055, endPoint y: 65, distance: 10.4
click at [1055, 65] on button "Digital_Admits" at bounding box center [1068, 53] width 134 height 27
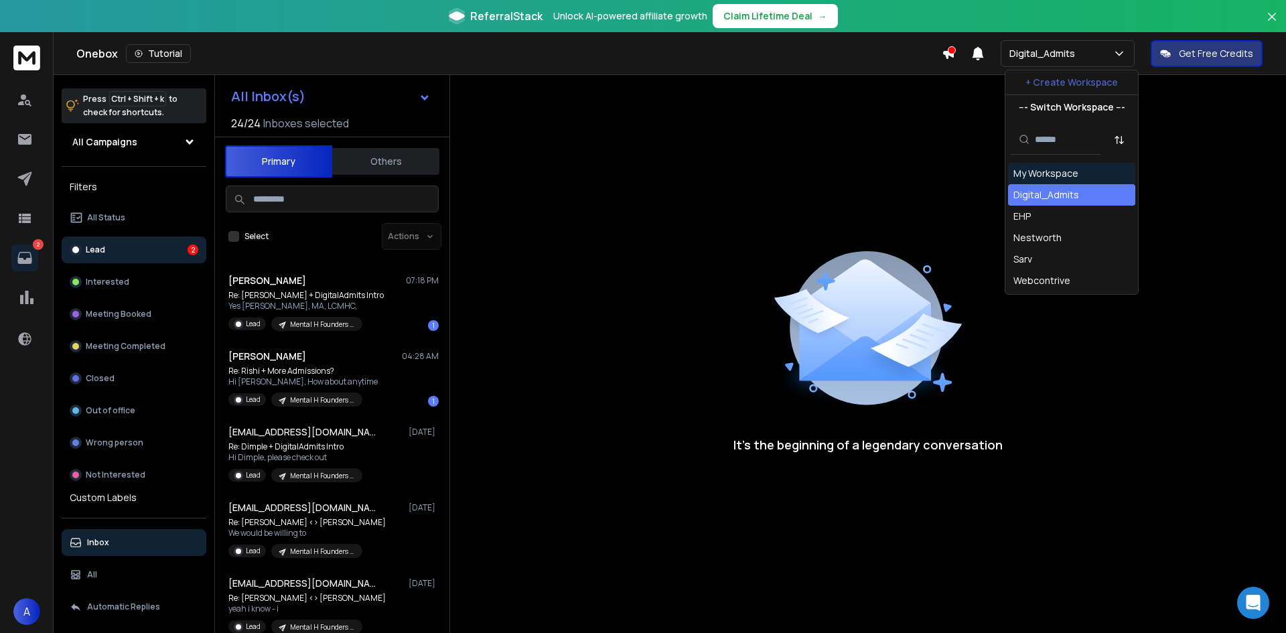
click at [926, 200] on div "It’s the beginning of a legendary conversation" at bounding box center [868, 344] width 836 height 538
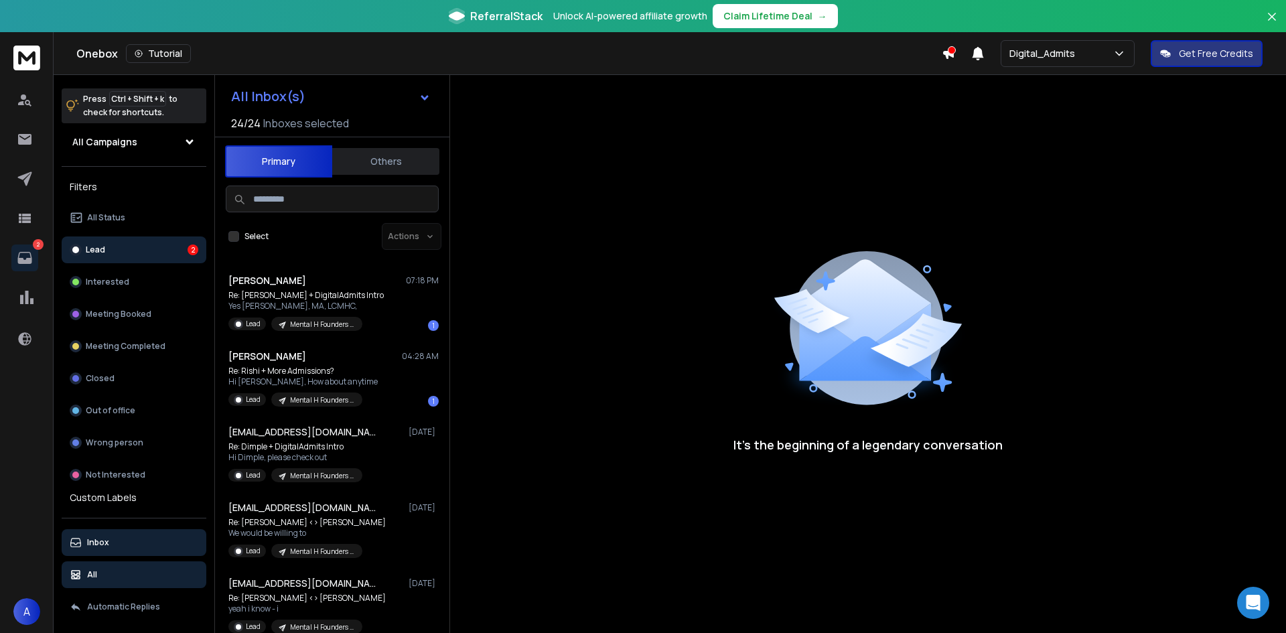
click at [117, 573] on button "All" at bounding box center [134, 574] width 145 height 27
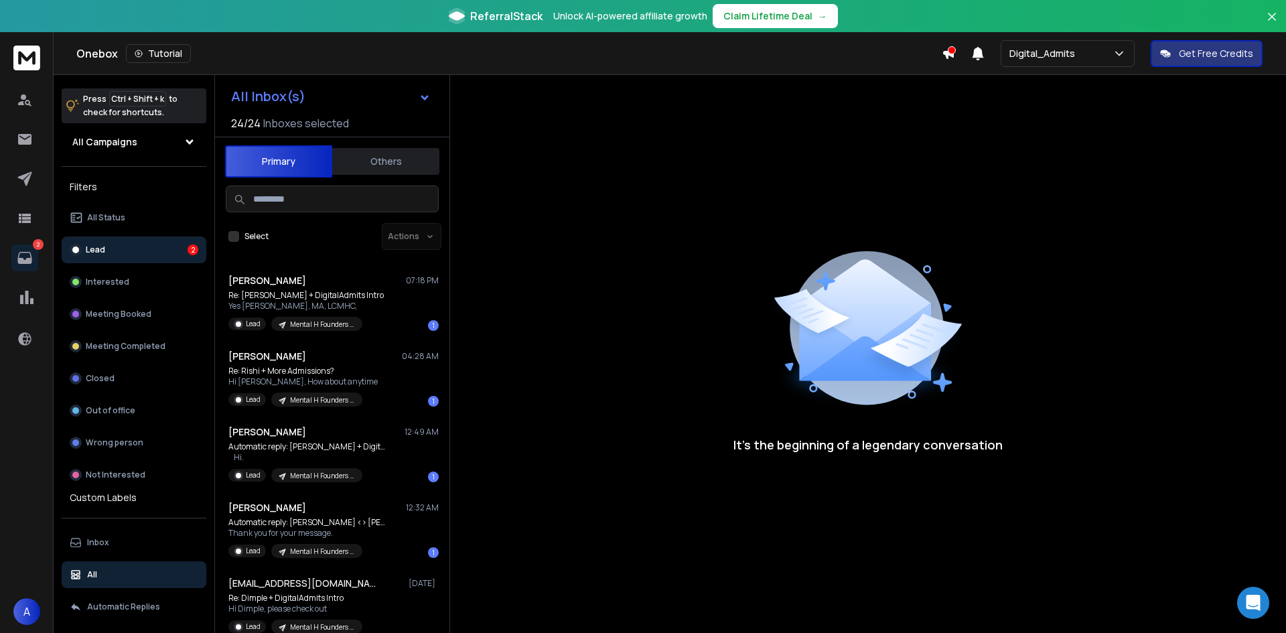
click at [148, 544] on button "Inbox" at bounding box center [134, 542] width 145 height 27
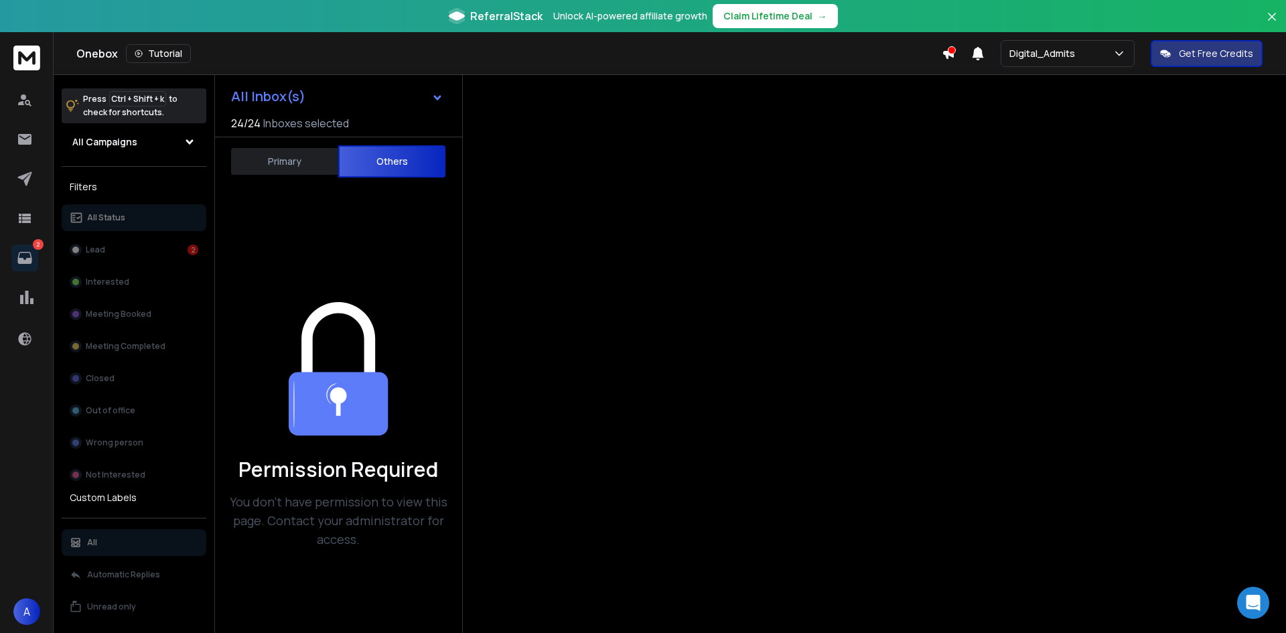
click at [395, 173] on button "Others" at bounding box center [391, 161] width 107 height 32
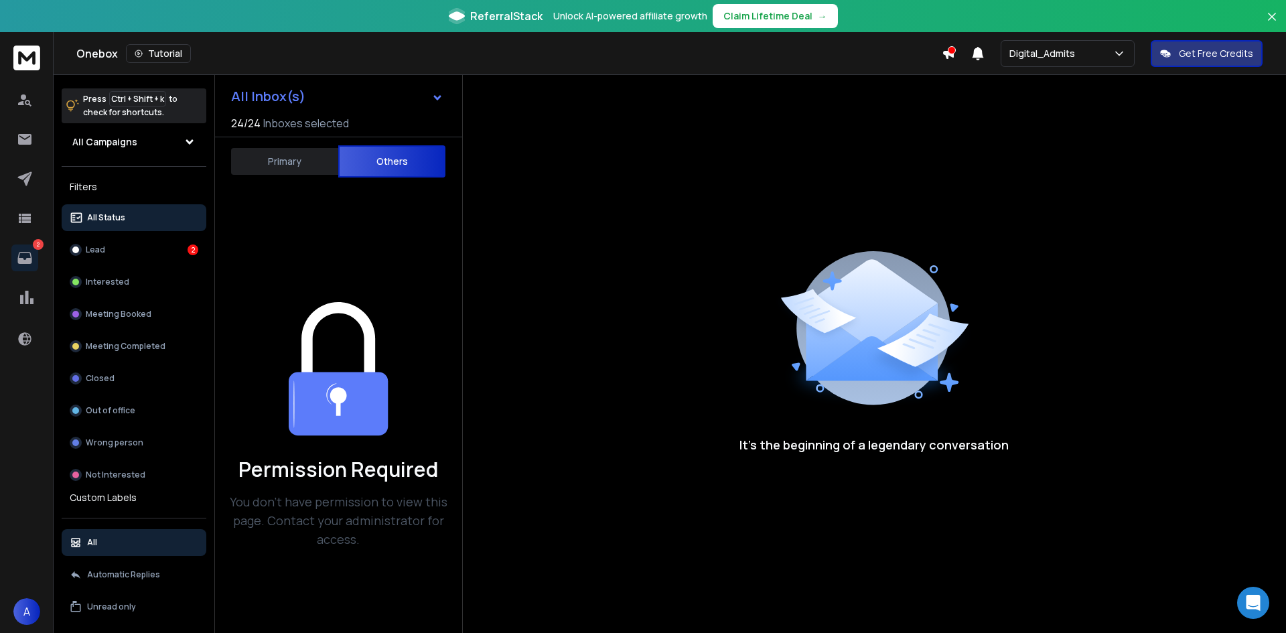
click at [287, 165] on button "Primary" at bounding box center [284, 161] width 107 height 29
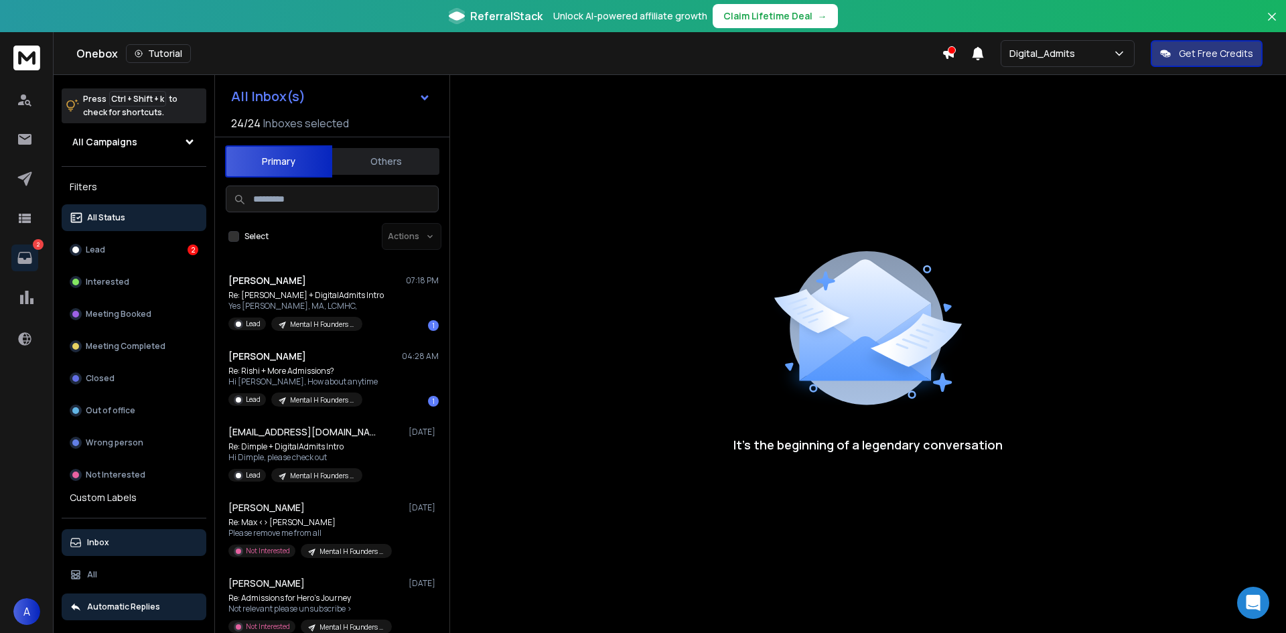
click at [124, 595] on button "Automatic Replies" at bounding box center [134, 606] width 145 height 27
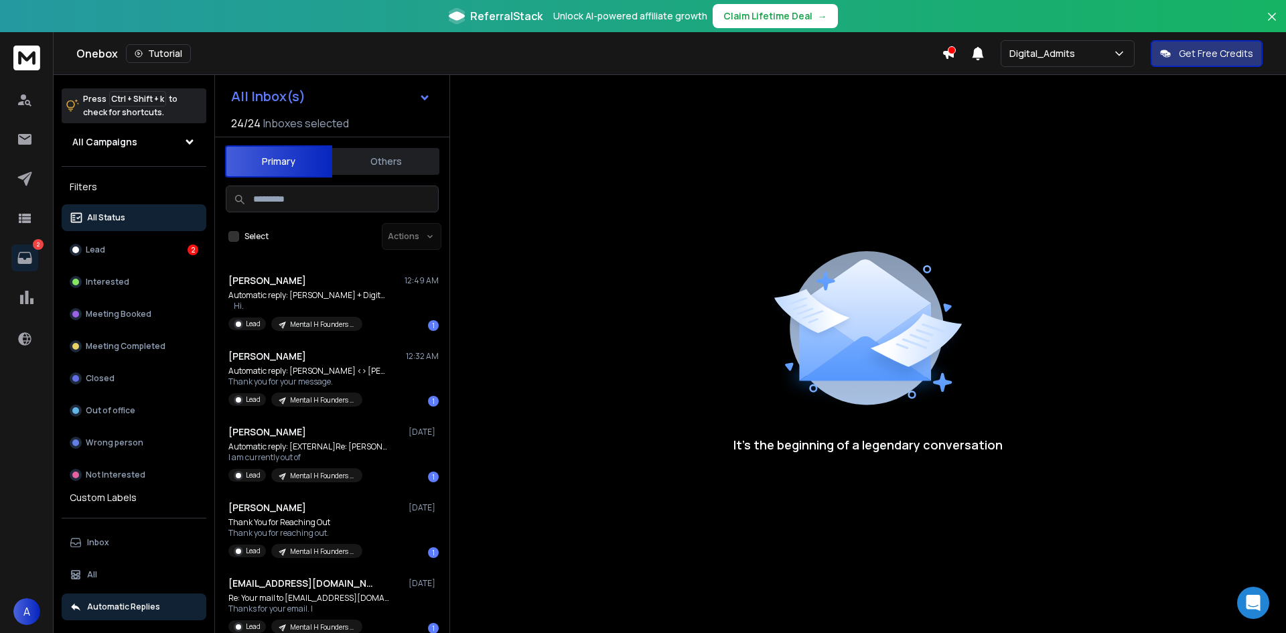
click at [133, 543] on button "Inbox" at bounding box center [134, 542] width 145 height 27
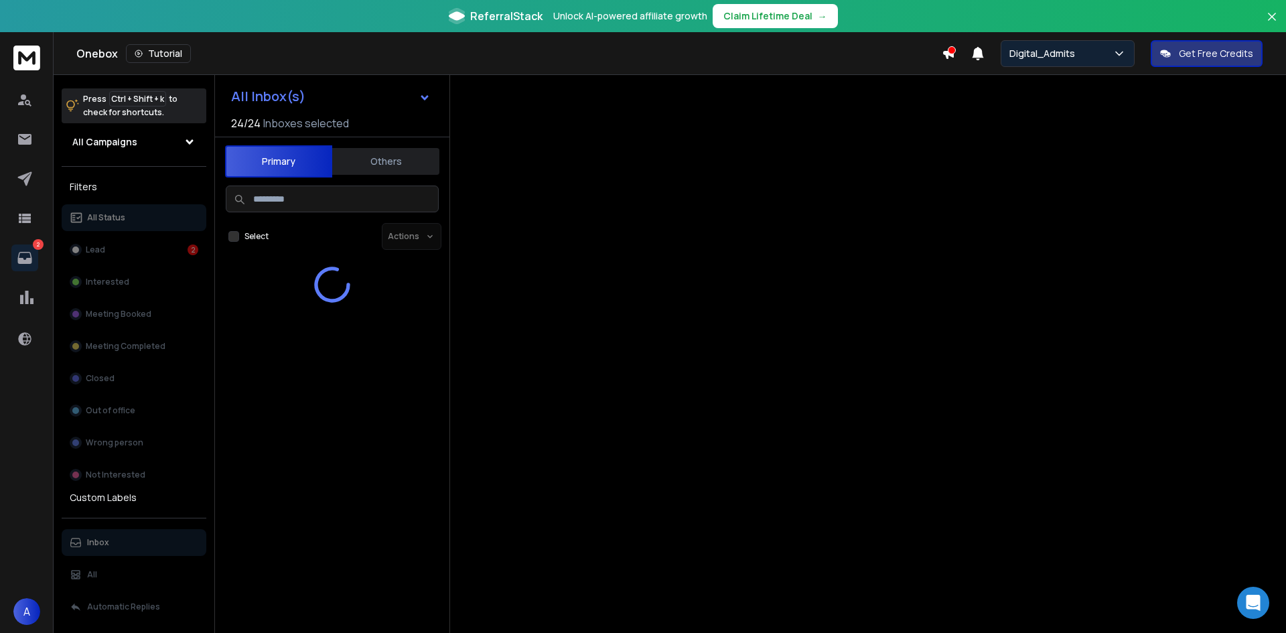
click at [1080, 58] on p "Digital_Admits" at bounding box center [1044, 53] width 71 height 13
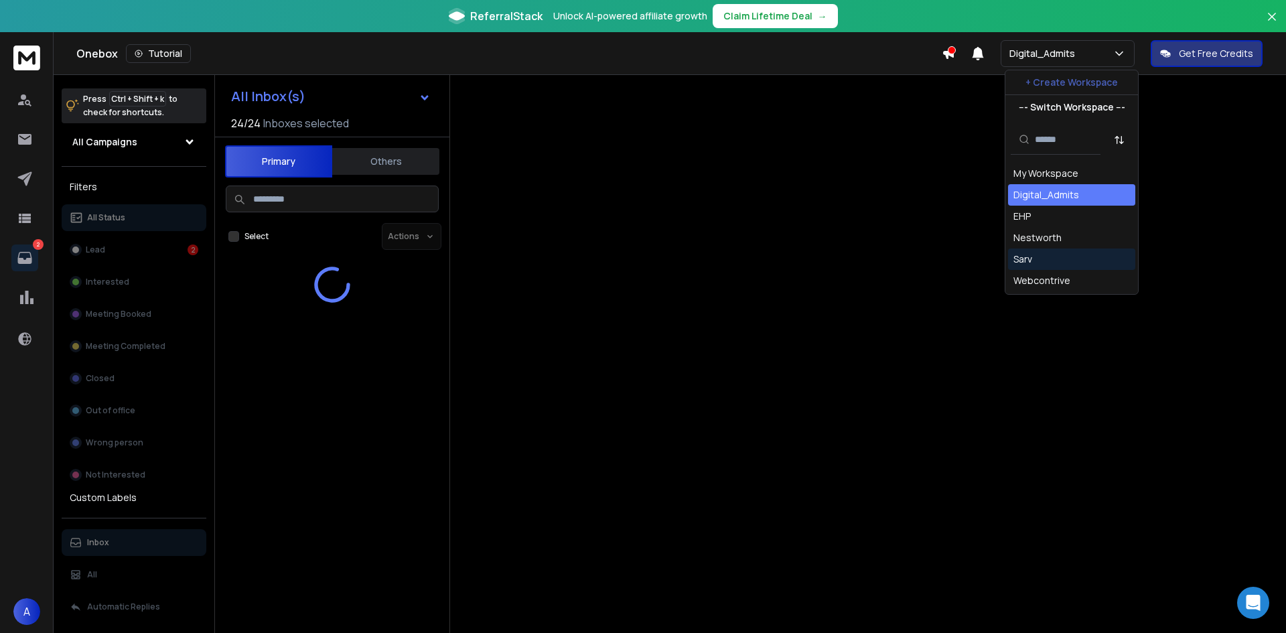
click at [1045, 257] on div "Sarv" at bounding box center [1071, 259] width 127 height 21
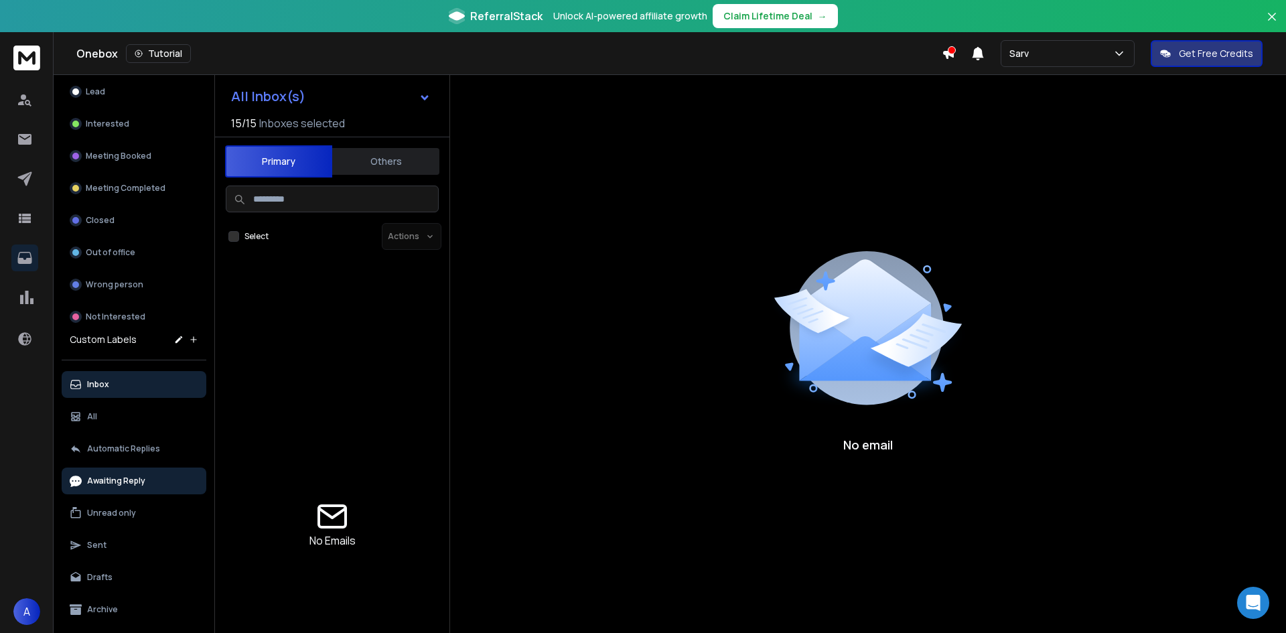
scroll to position [169, 0]
click at [144, 444] on div "Automatic Replies" at bounding box center [115, 448] width 90 height 16
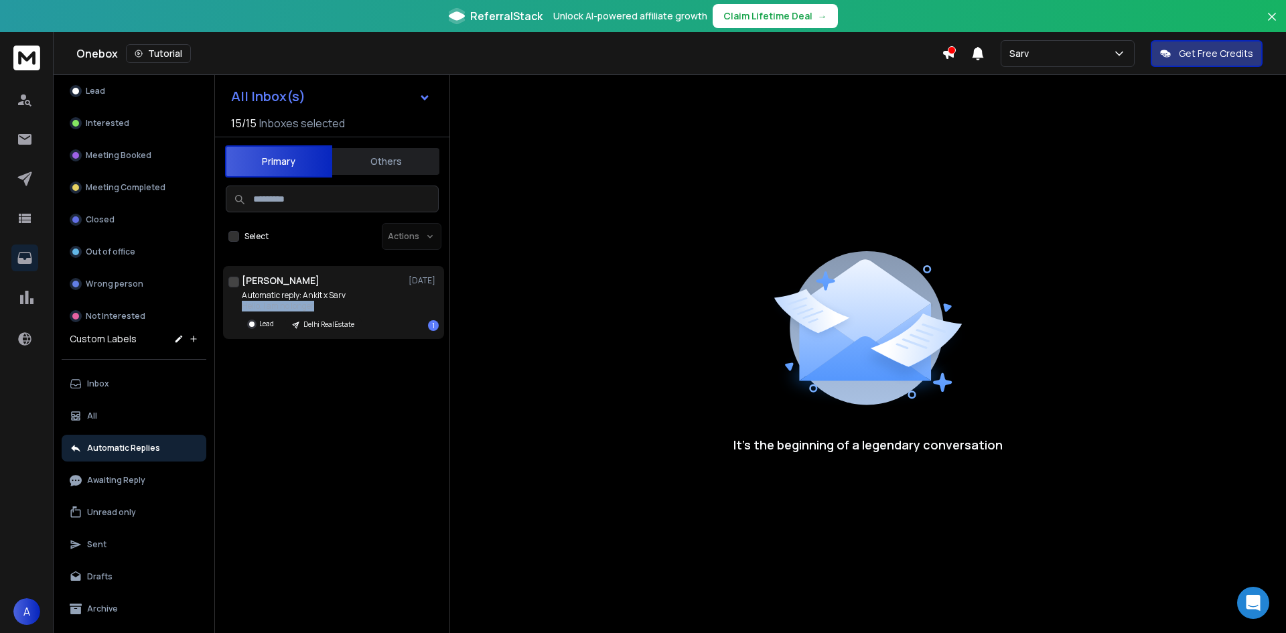
click at [358, 301] on div "Automatic reply: Ankit x Sarv Hello, I am no longer Lead Delhi RealEstate" at bounding box center [302, 310] width 121 height 41
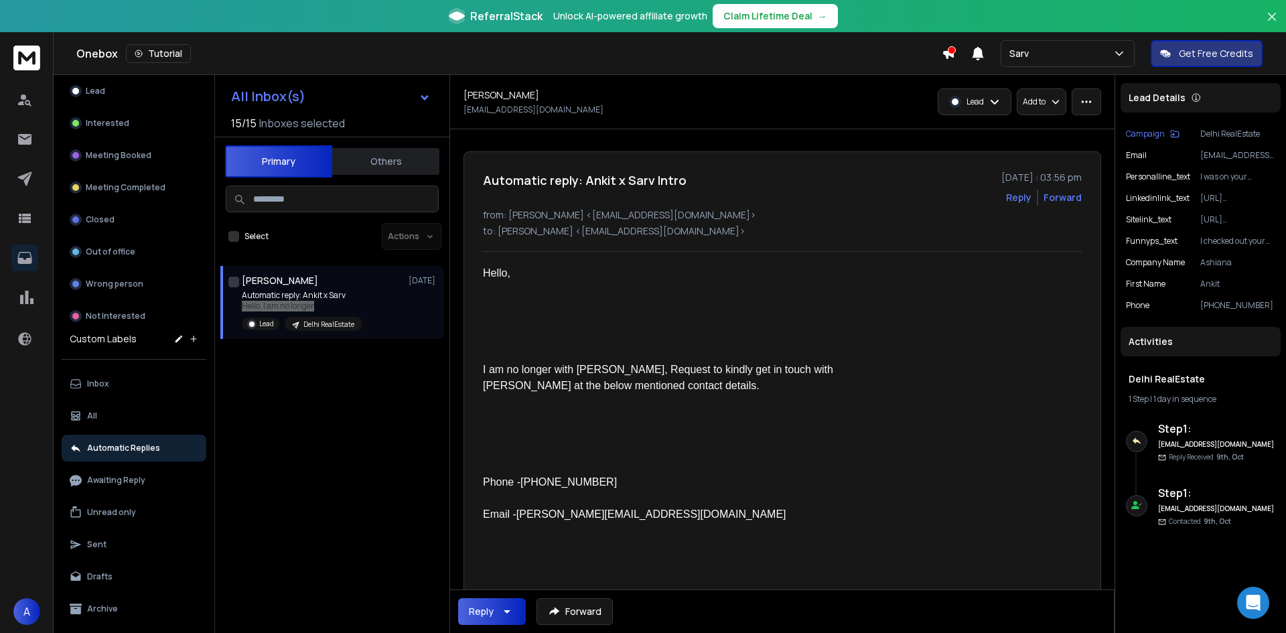
scroll to position [0, 0]
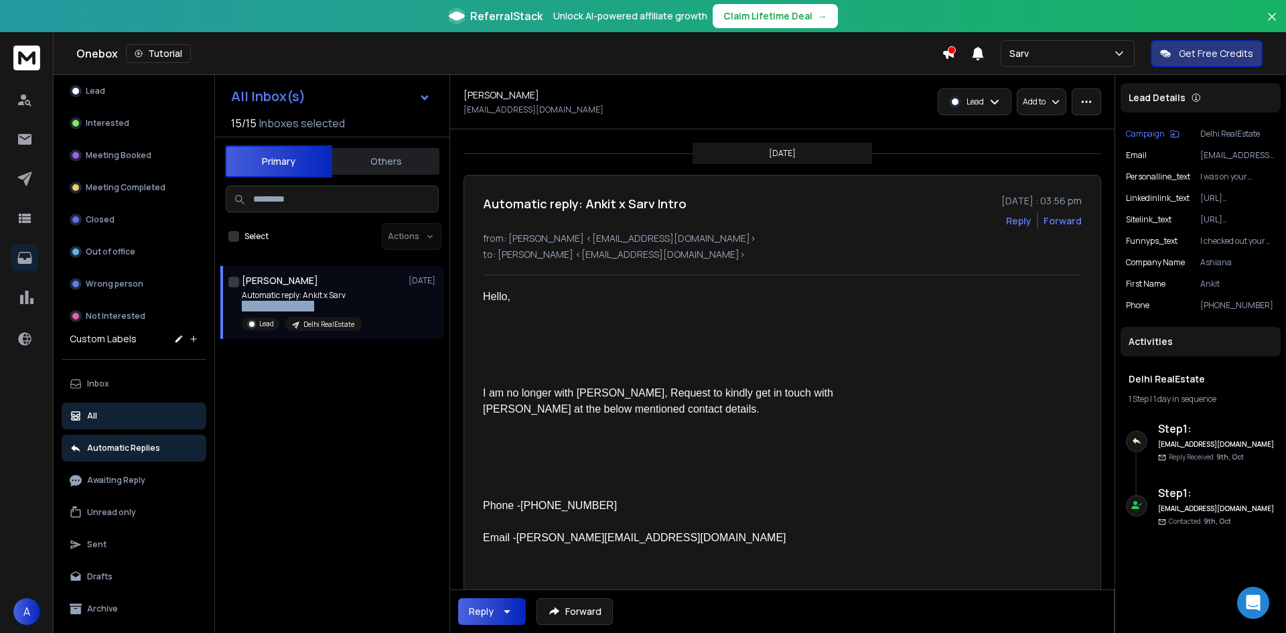
click at [107, 403] on button "All" at bounding box center [134, 416] width 145 height 27
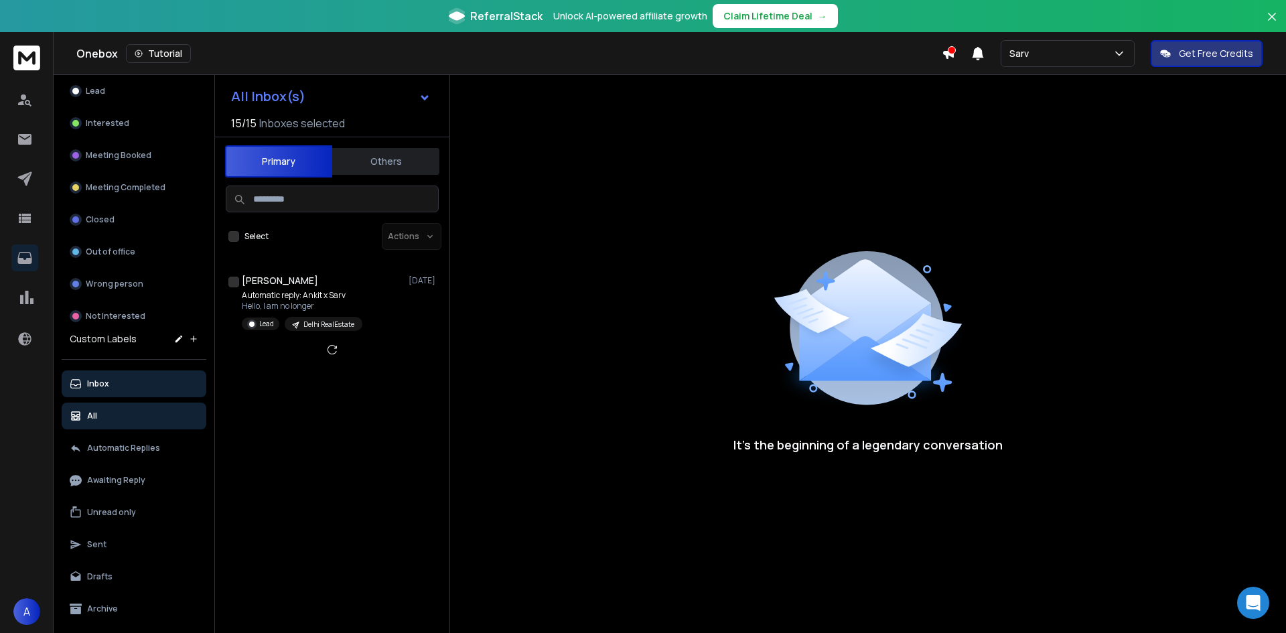
click at [114, 370] on button "Inbox" at bounding box center [134, 383] width 145 height 27
